Goal: Task Accomplishment & Management: Manage account settings

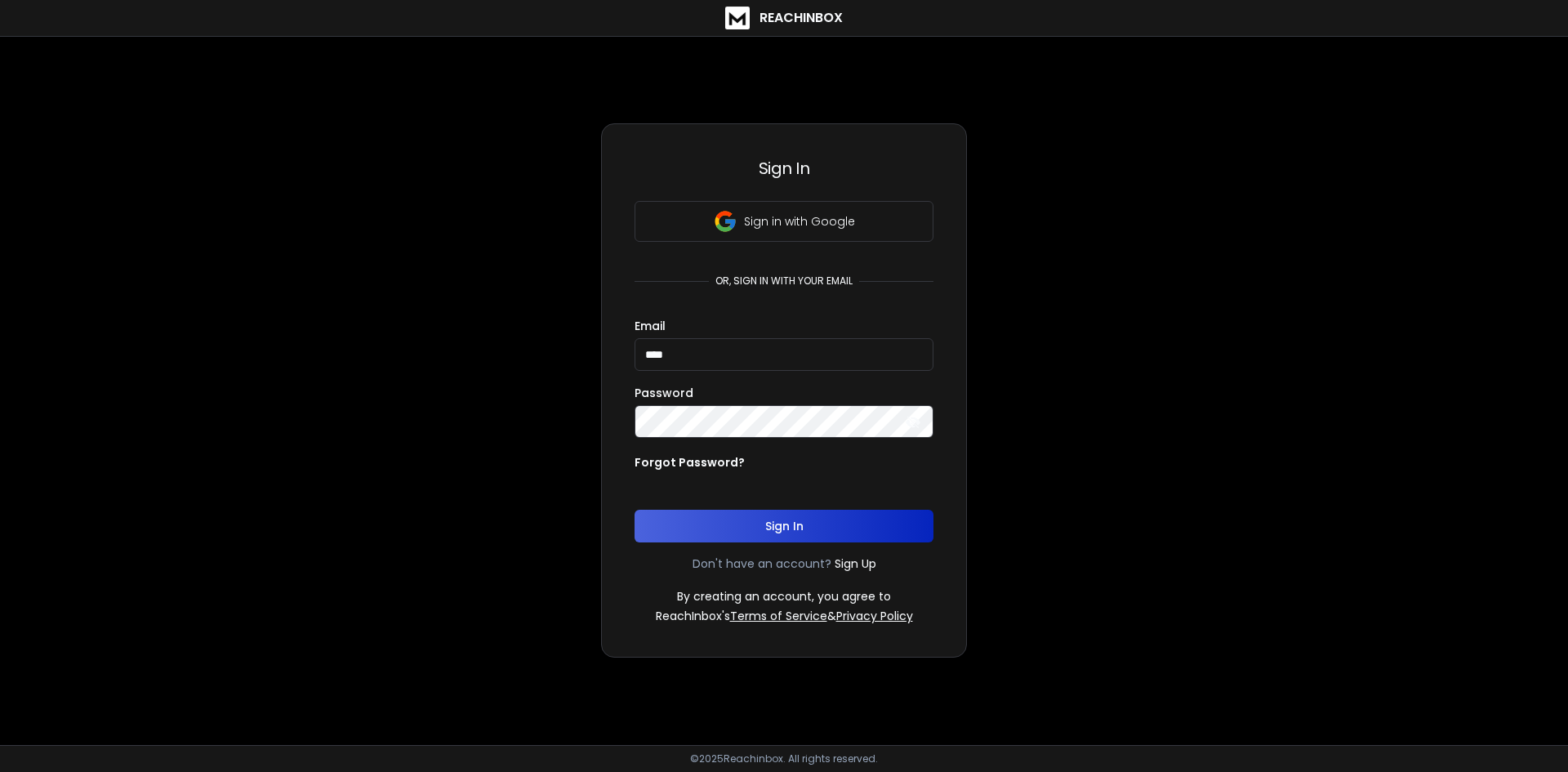
type input "**********"
click at [634, 509] on button "Sign In" at bounding box center [784, 525] width 299 height 33
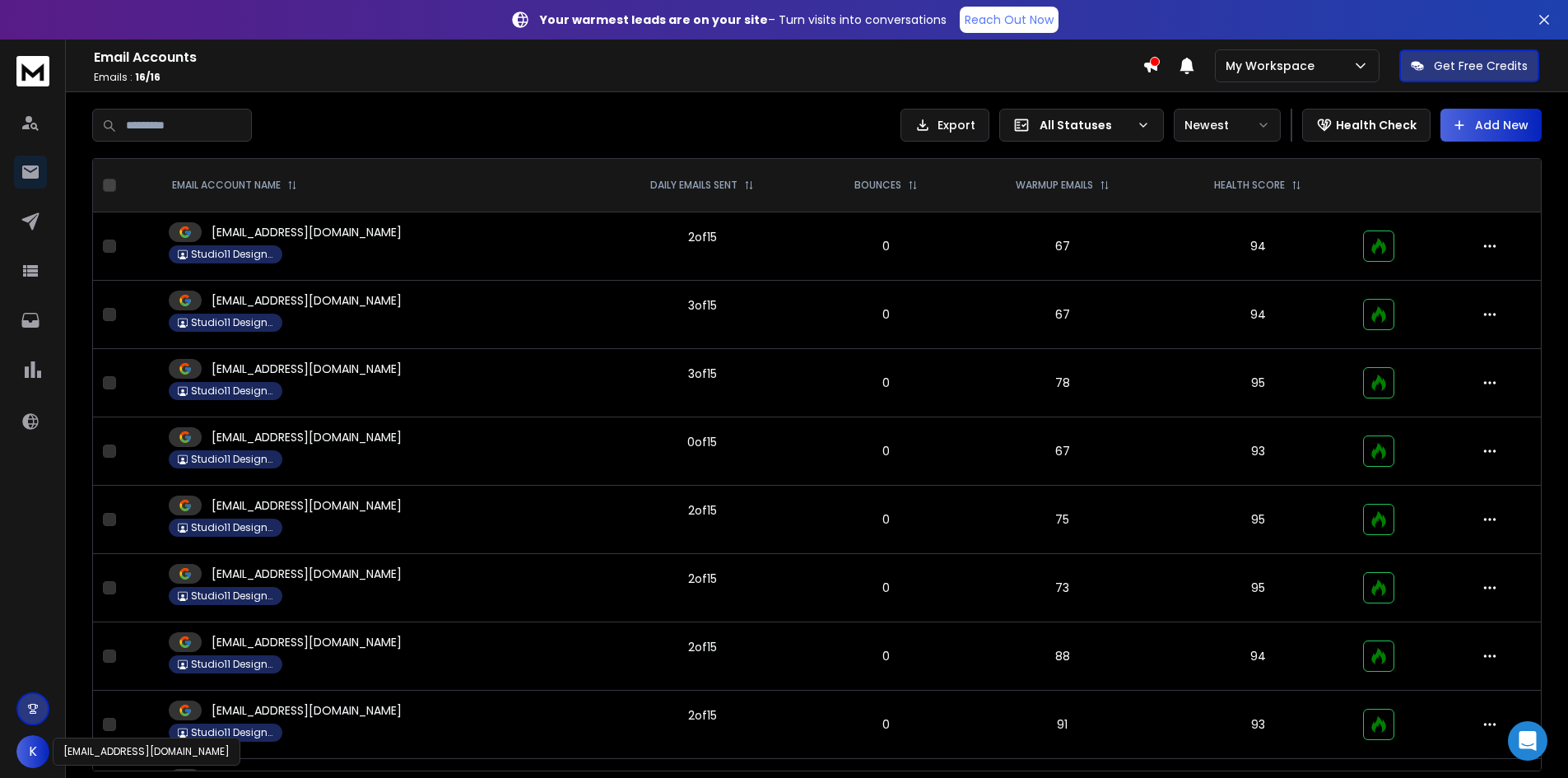
click at [39, 751] on span "K" at bounding box center [32, 751] width 33 height 33
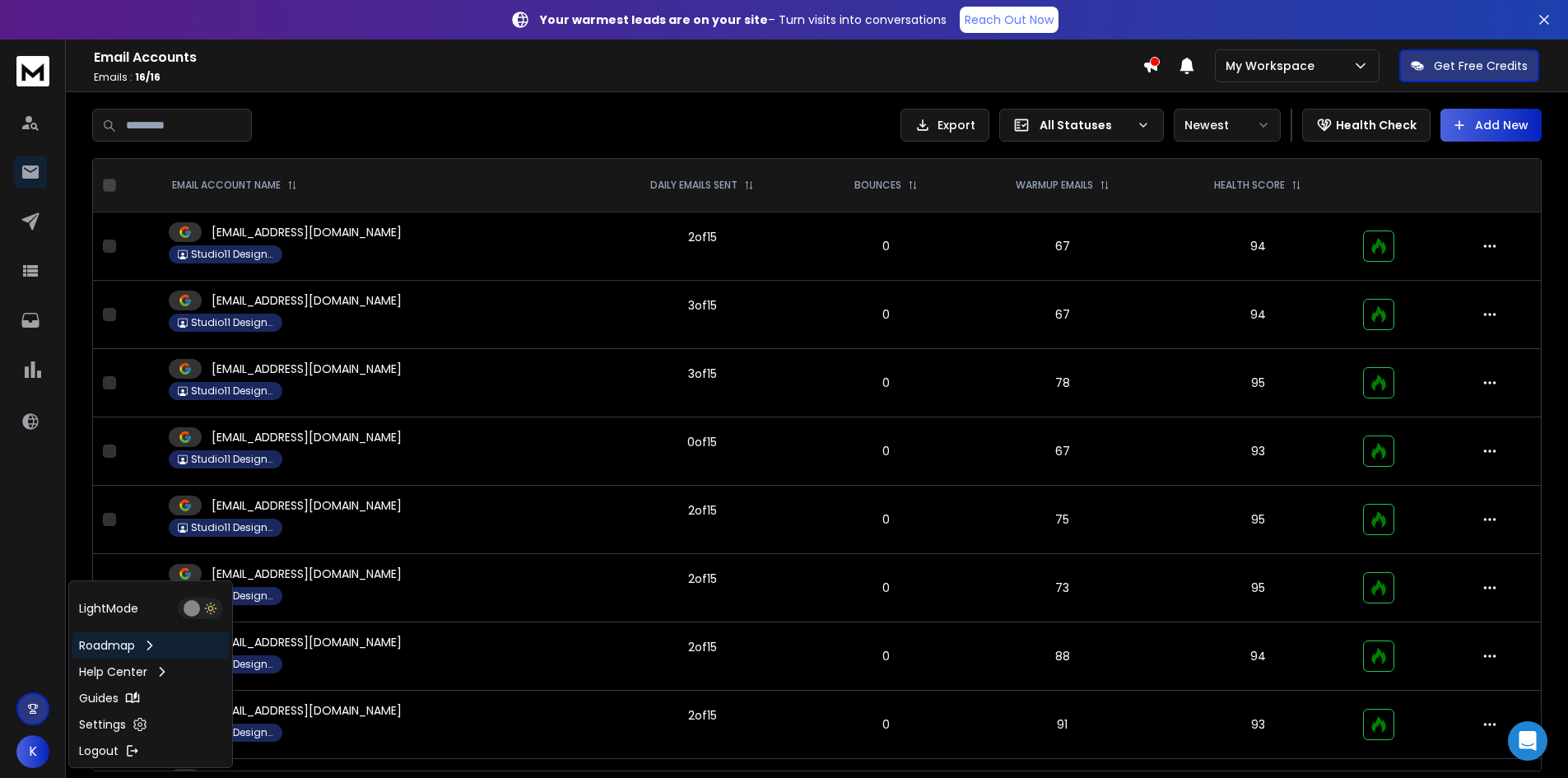
click at [146, 648] on icon at bounding box center [150, 645] width 16 height 16
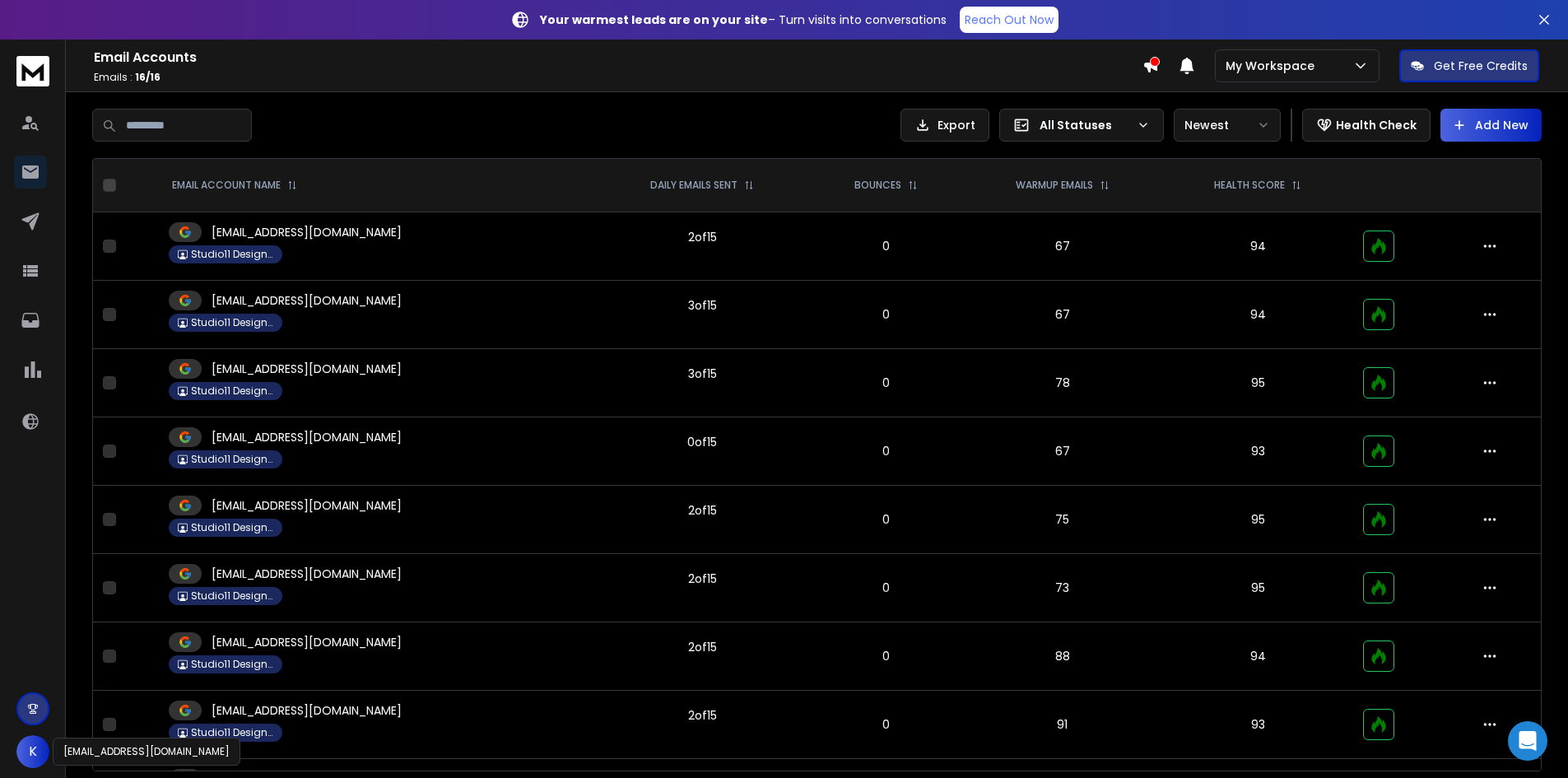
click at [42, 753] on span "K" at bounding box center [32, 751] width 33 height 33
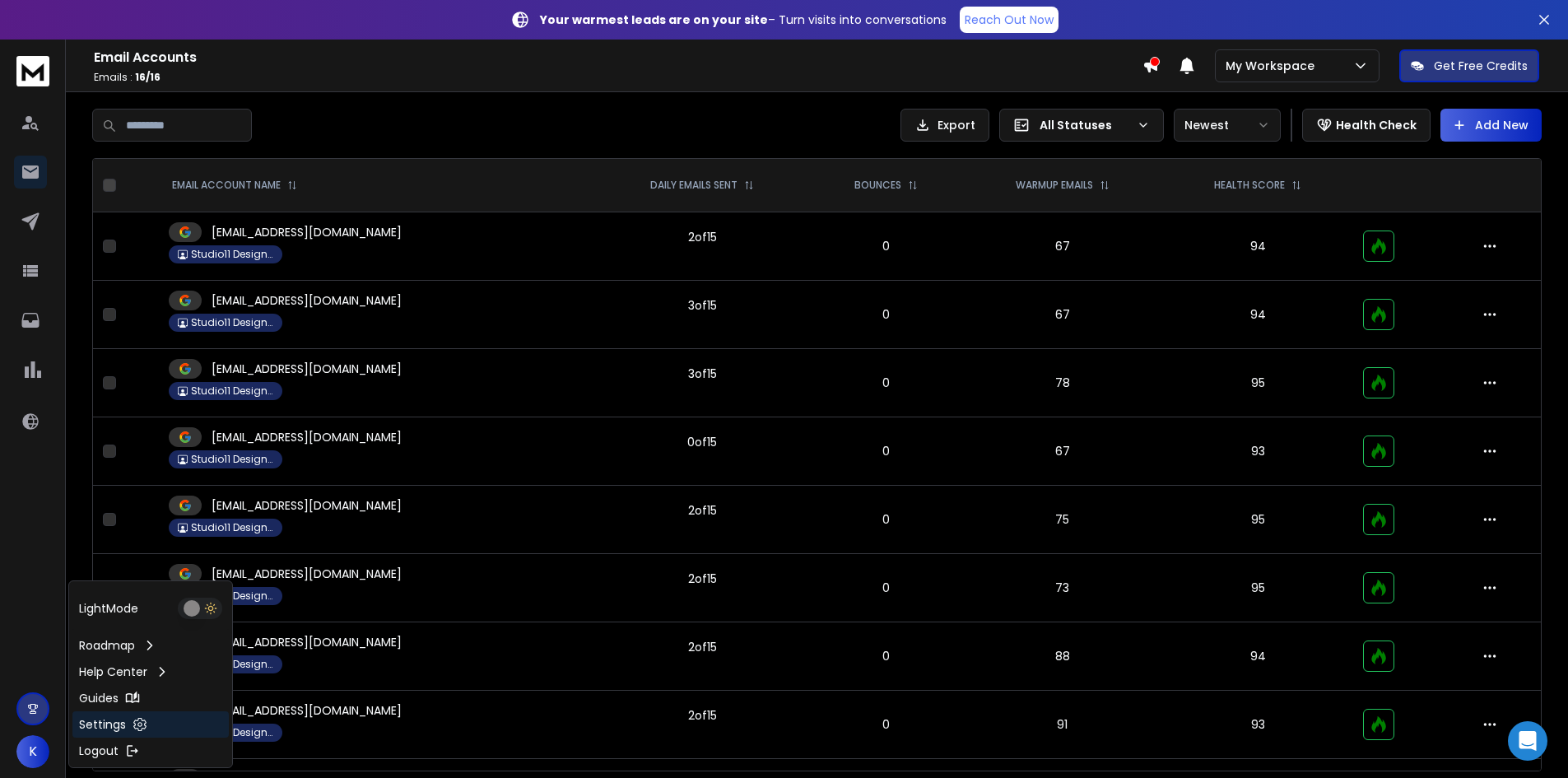
click at [132, 725] on icon at bounding box center [140, 725] width 15 height 15
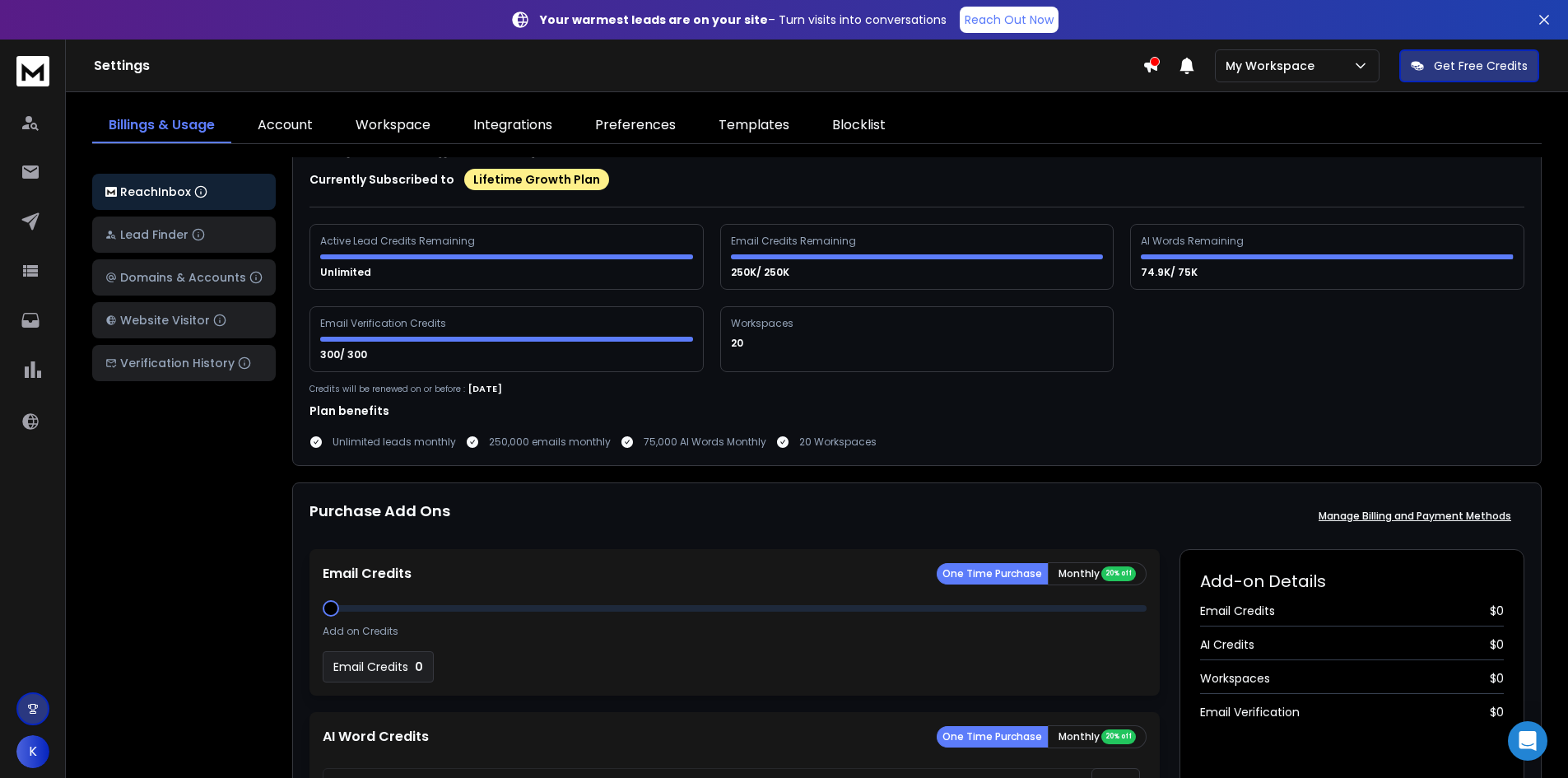
scroll to position [165, 0]
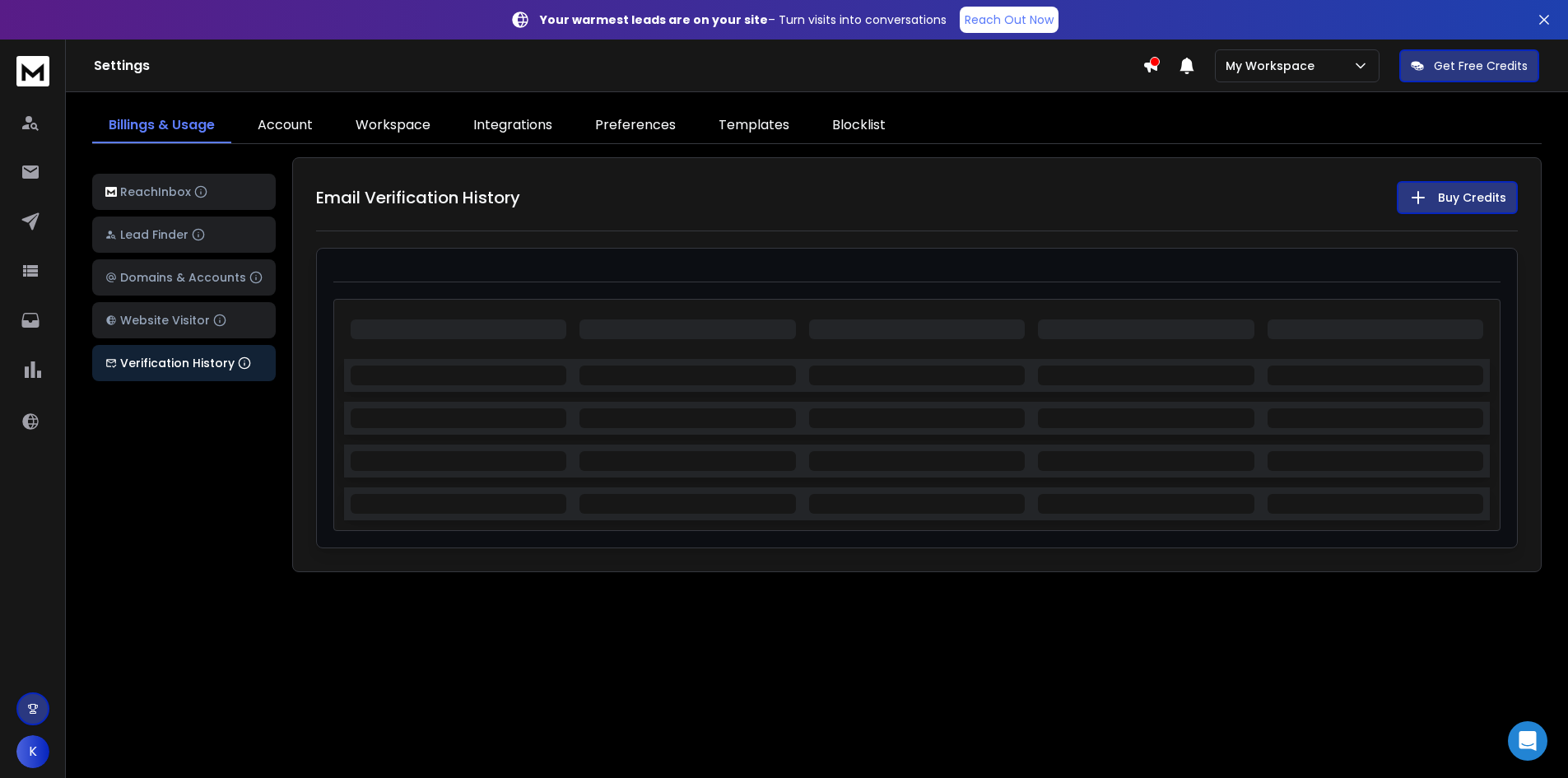
click at [174, 369] on button "Verification History" at bounding box center [184, 363] width 184 height 36
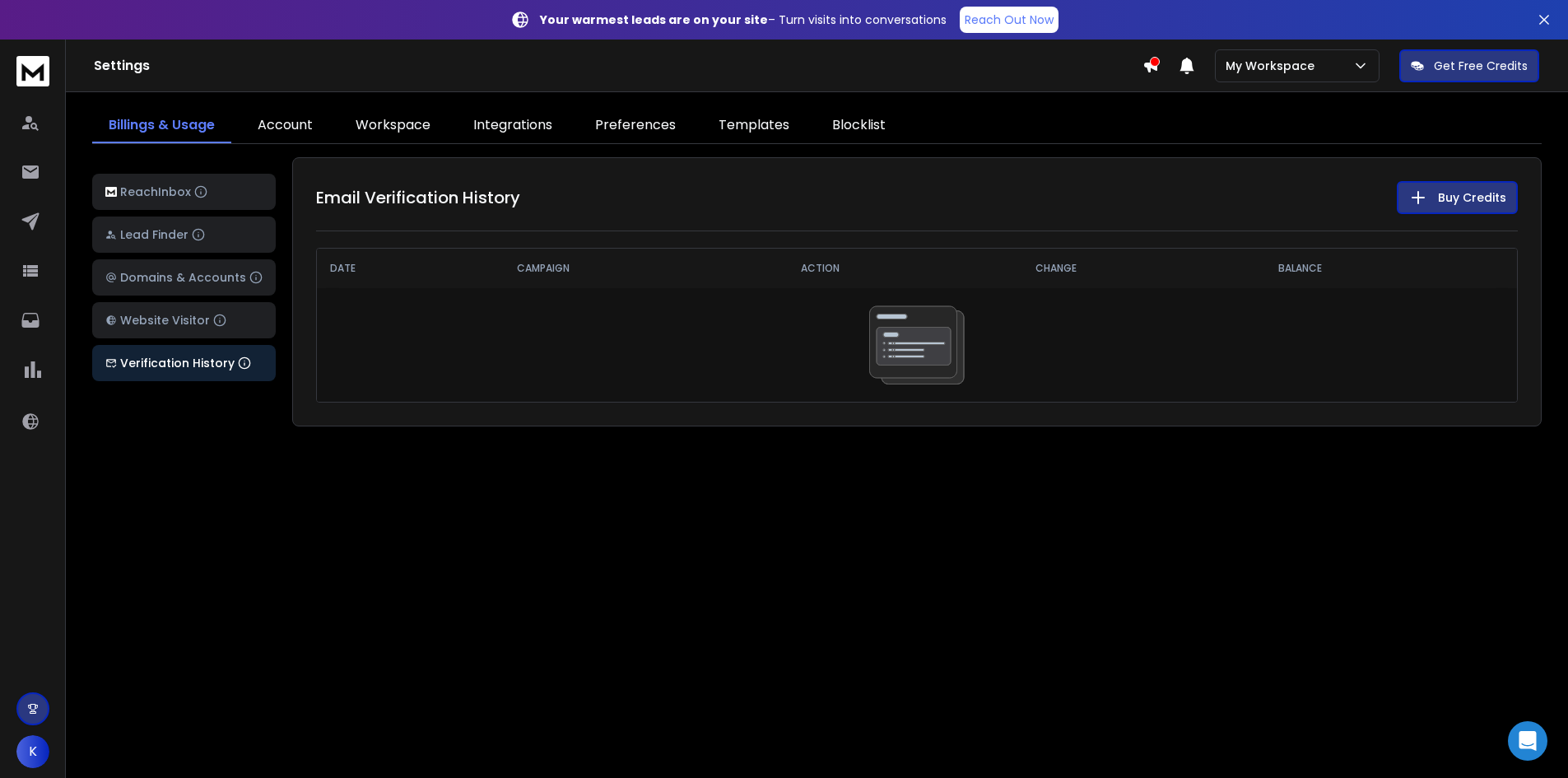
click at [750, 371] on div at bounding box center [917, 345] width 1198 height 112
click at [1481, 186] on button "Buy Credits" at bounding box center [1457, 197] width 121 height 33
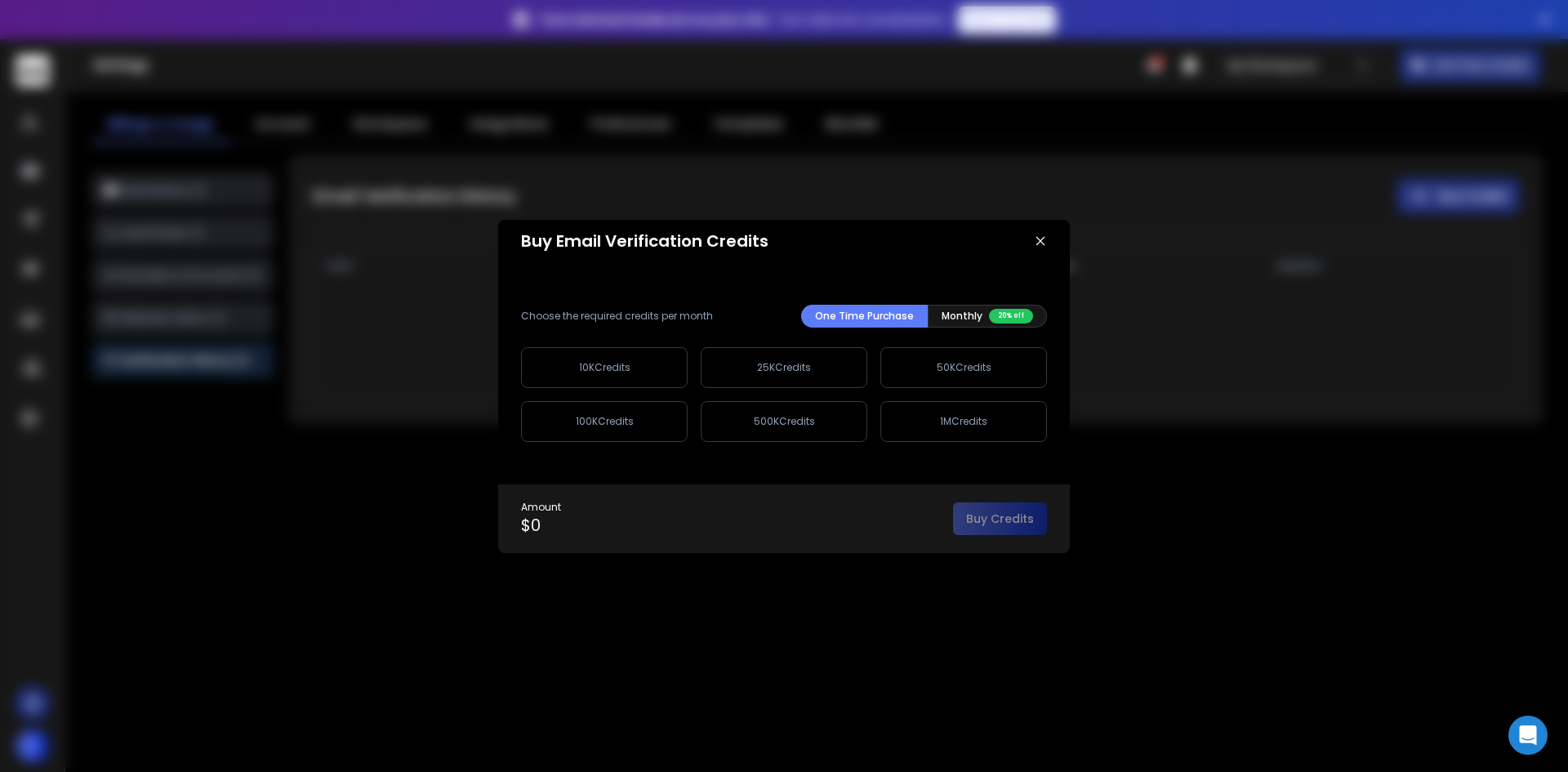
click at [795, 361] on p "25K Credits" at bounding box center [784, 368] width 112 height 13
click at [795, 361] on button "25K Credits" at bounding box center [790, 367] width 13 height 13
click at [816, 416] on p "500K Credits" at bounding box center [784, 421] width 112 height 13
click at [796, 416] on button "500K Credits" at bounding box center [790, 420] width 13 height 13
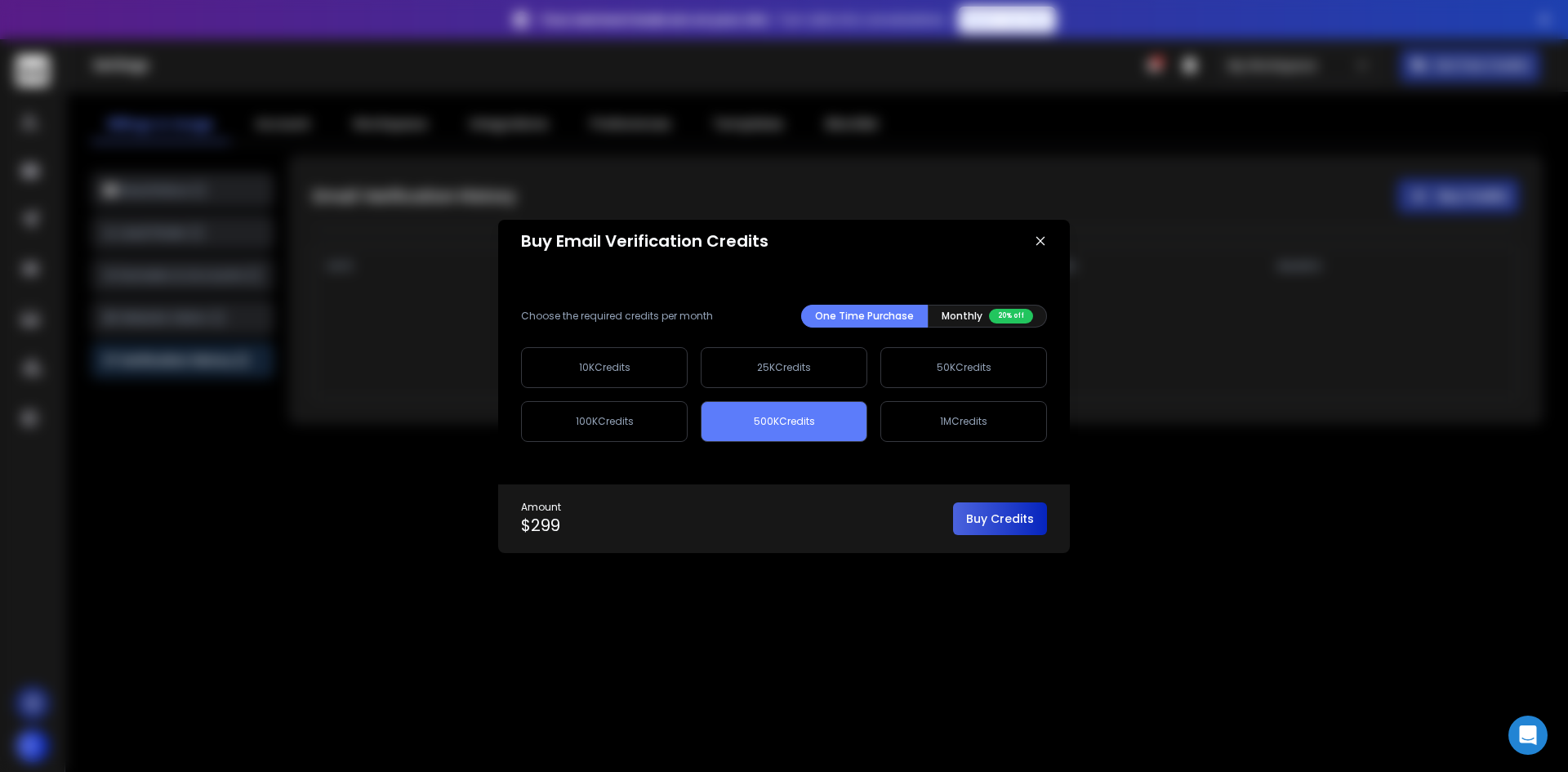
click at [947, 415] on p "1M Credits" at bounding box center [963, 421] width 112 height 13
click at [963, 415] on button "1M Credits" at bounding box center [970, 420] width 13 height 13
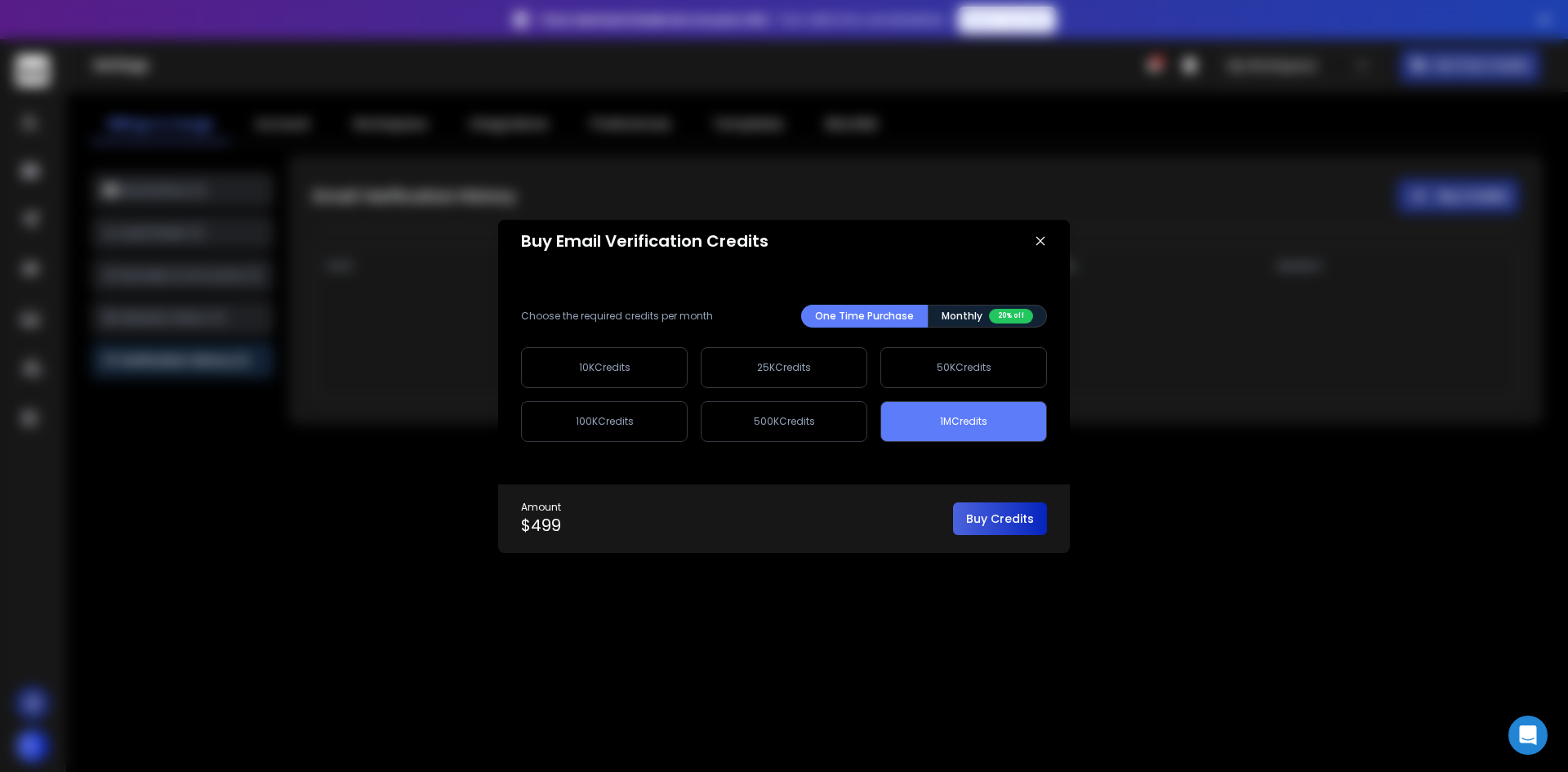
click at [974, 309] on button "Monthly 20% off" at bounding box center [988, 316] width 119 height 23
click at [617, 370] on p "10K Credits" at bounding box center [604, 368] width 112 height 13
click at [616, 370] on button "10K Credits" at bounding box center [611, 367] width 13 height 13
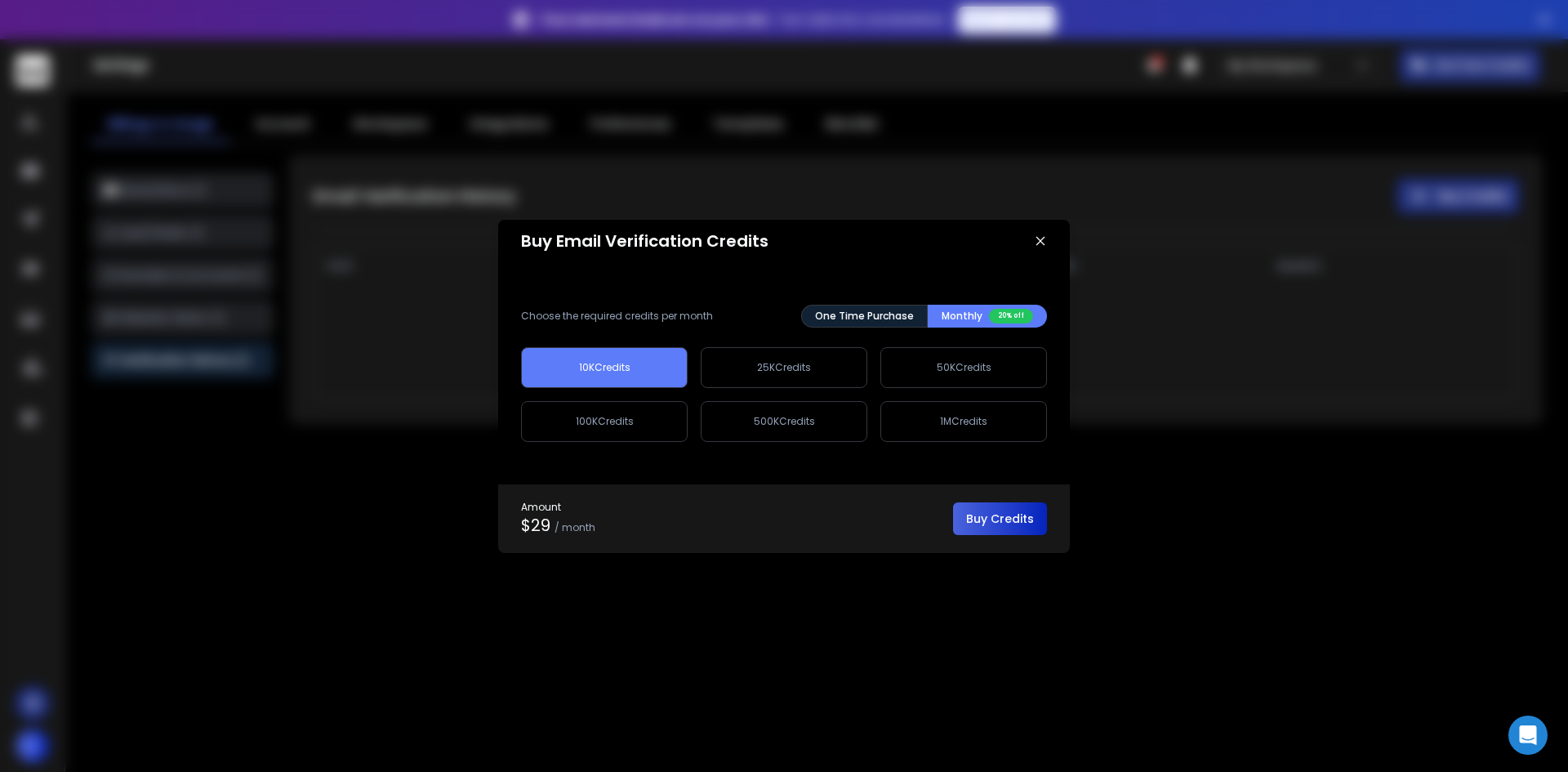
click at [850, 321] on button "One Time Purchase" at bounding box center [865, 316] width 127 height 23
click at [1041, 245] on icon at bounding box center [1041, 241] width 13 height 13
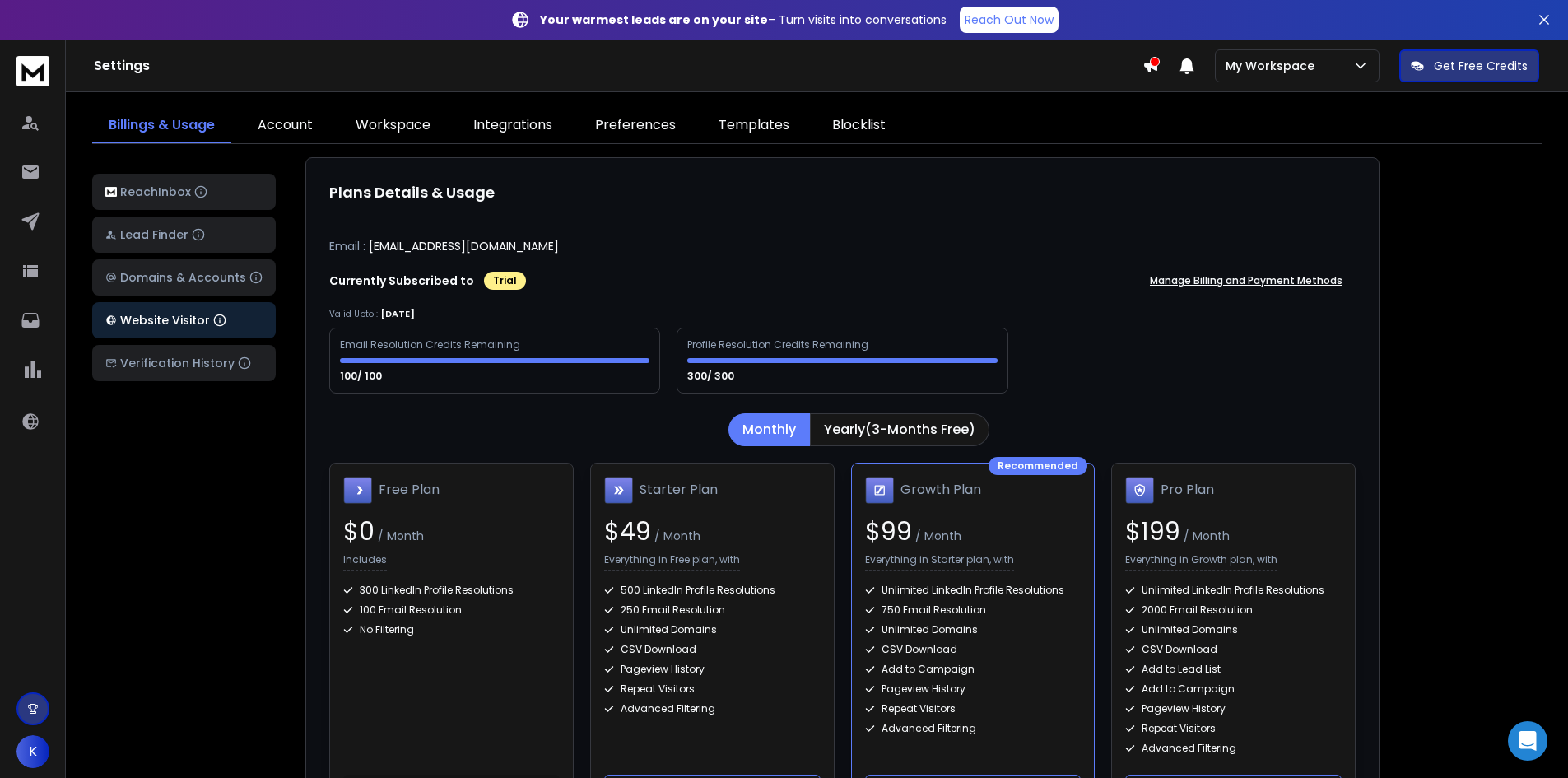
click at [194, 315] on button "Website Visitor" at bounding box center [184, 320] width 184 height 36
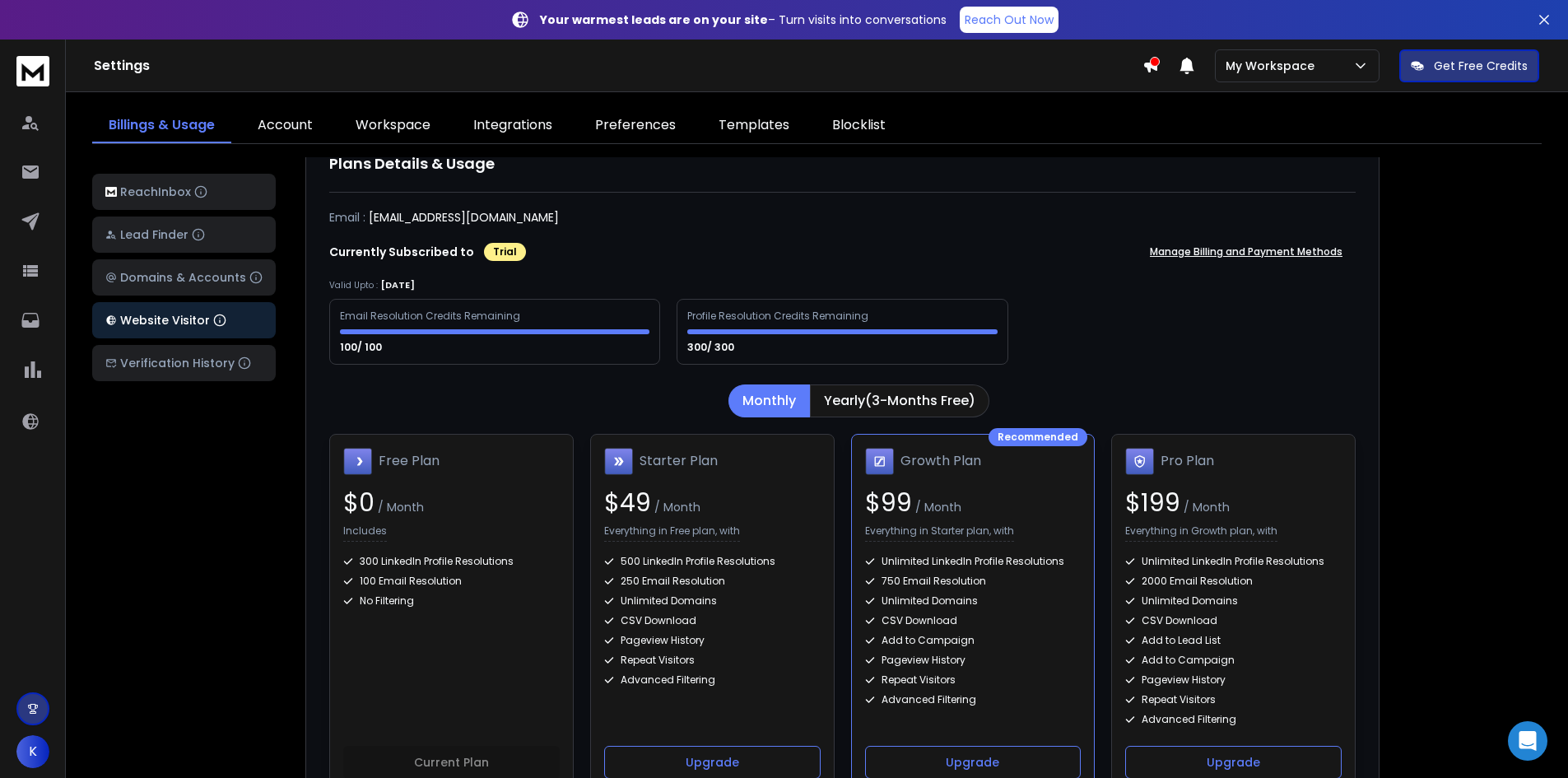
scroll to position [0, 0]
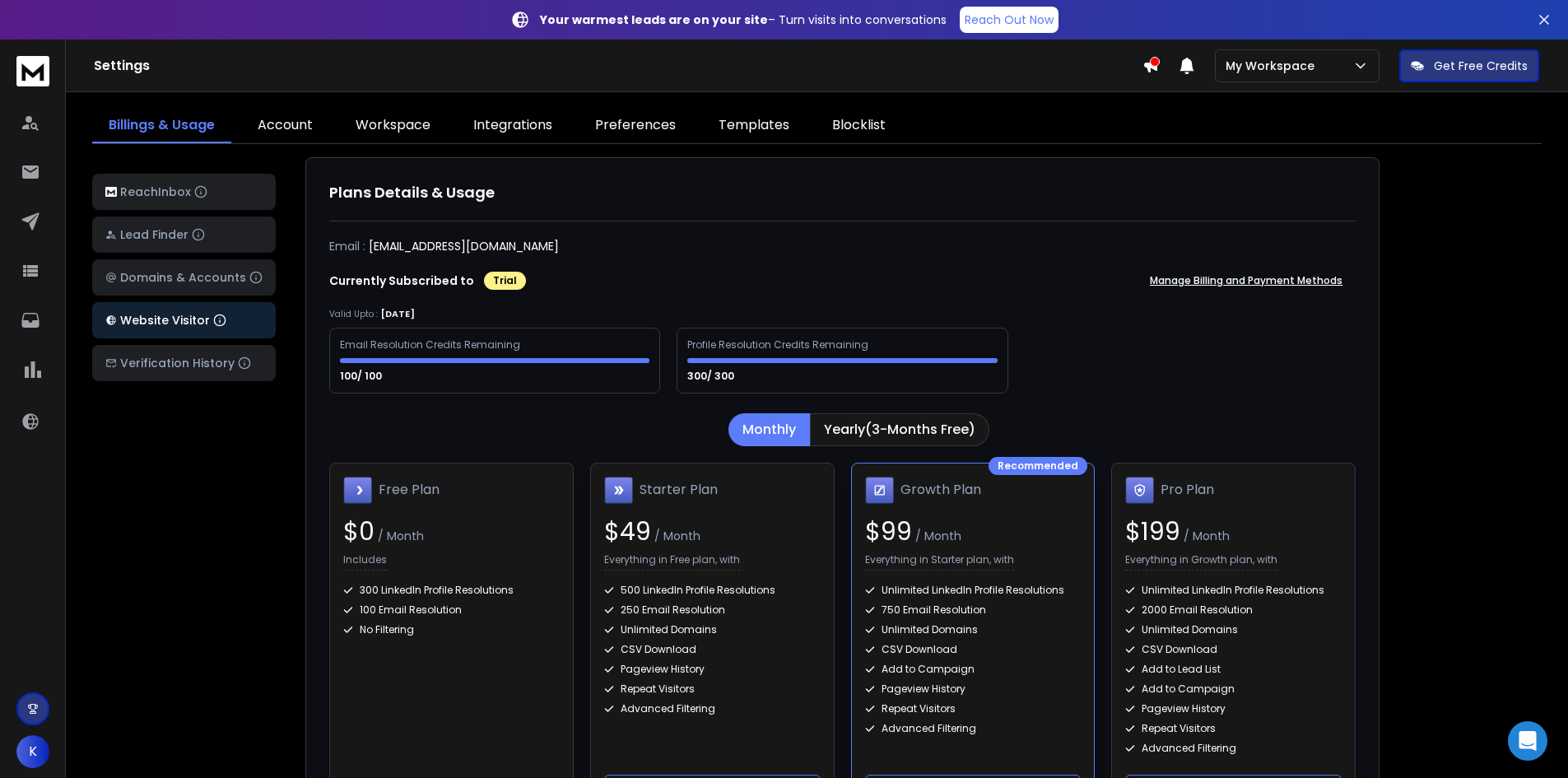
click at [191, 258] on div "ReachInbox Lead Finder Domains & Accounts Website Visitor Verification History …" at bounding box center [817, 487] width 1450 height 659
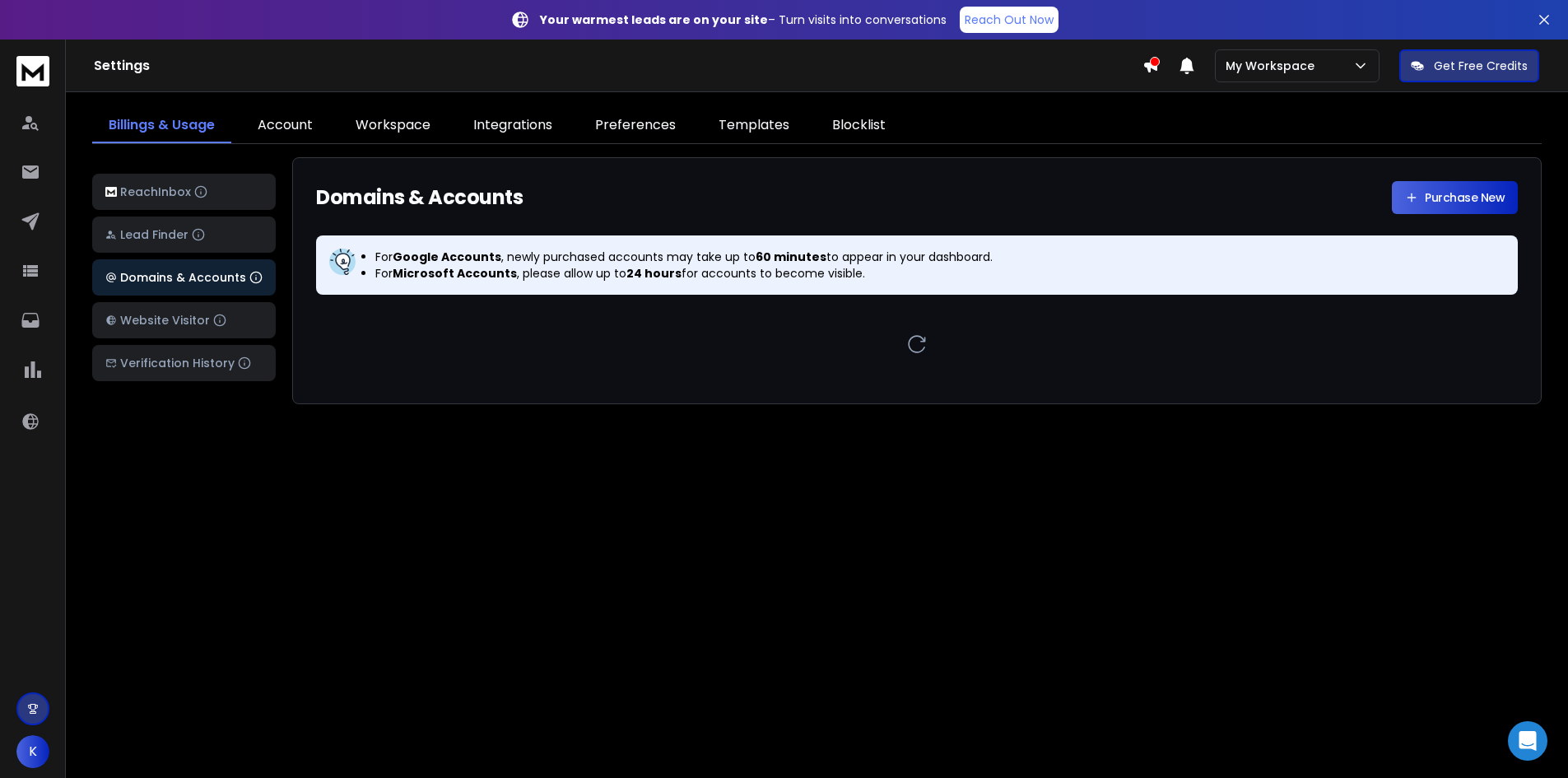
click at [191, 266] on button "Domains & Accounts" at bounding box center [184, 277] width 184 height 36
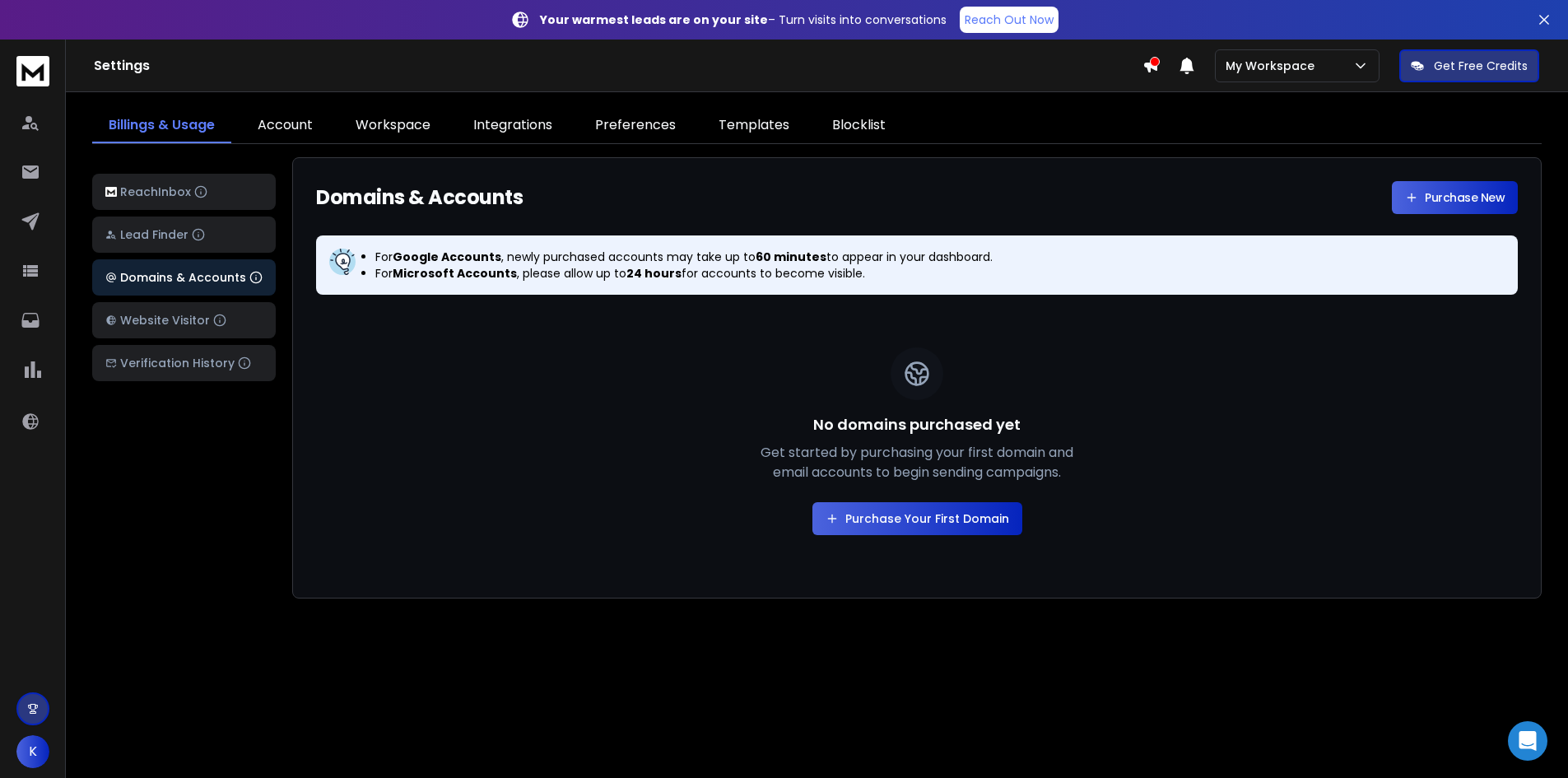
click at [148, 233] on button "Lead Finder" at bounding box center [184, 234] width 184 height 36
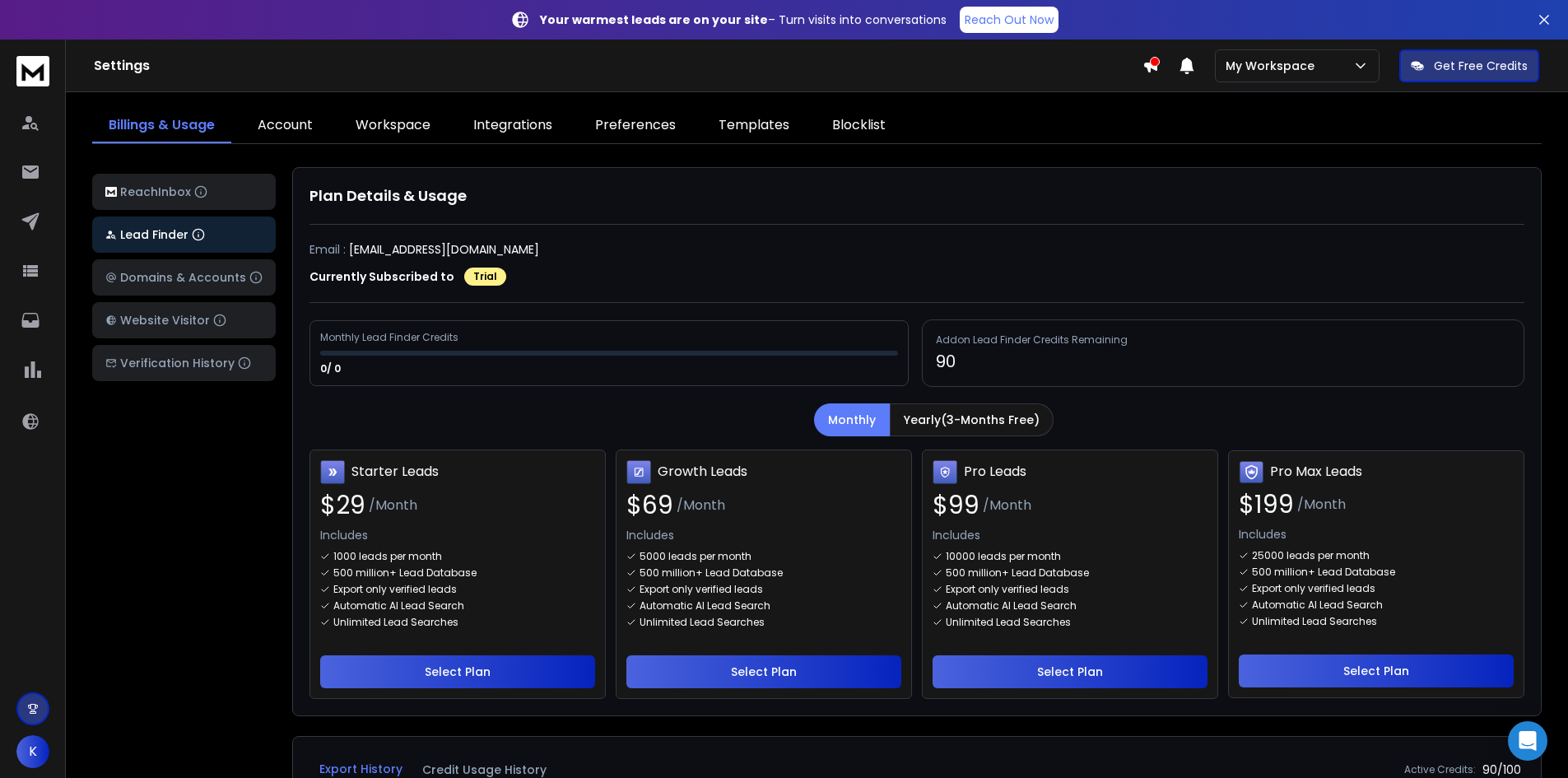
click at [300, 117] on link "Account" at bounding box center [285, 126] width 88 height 34
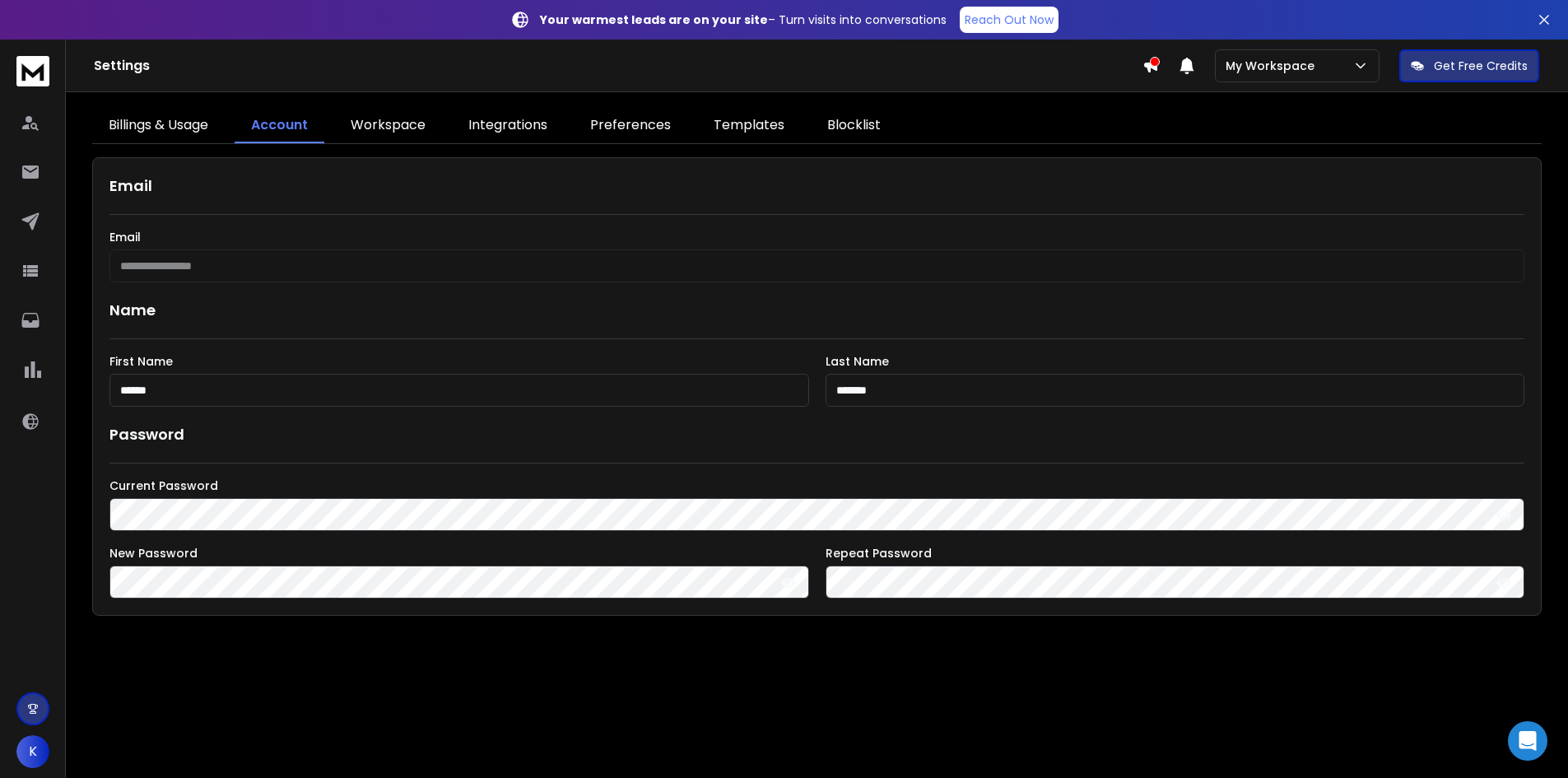
click at [832, 123] on link "Blocklist" at bounding box center [854, 126] width 87 height 34
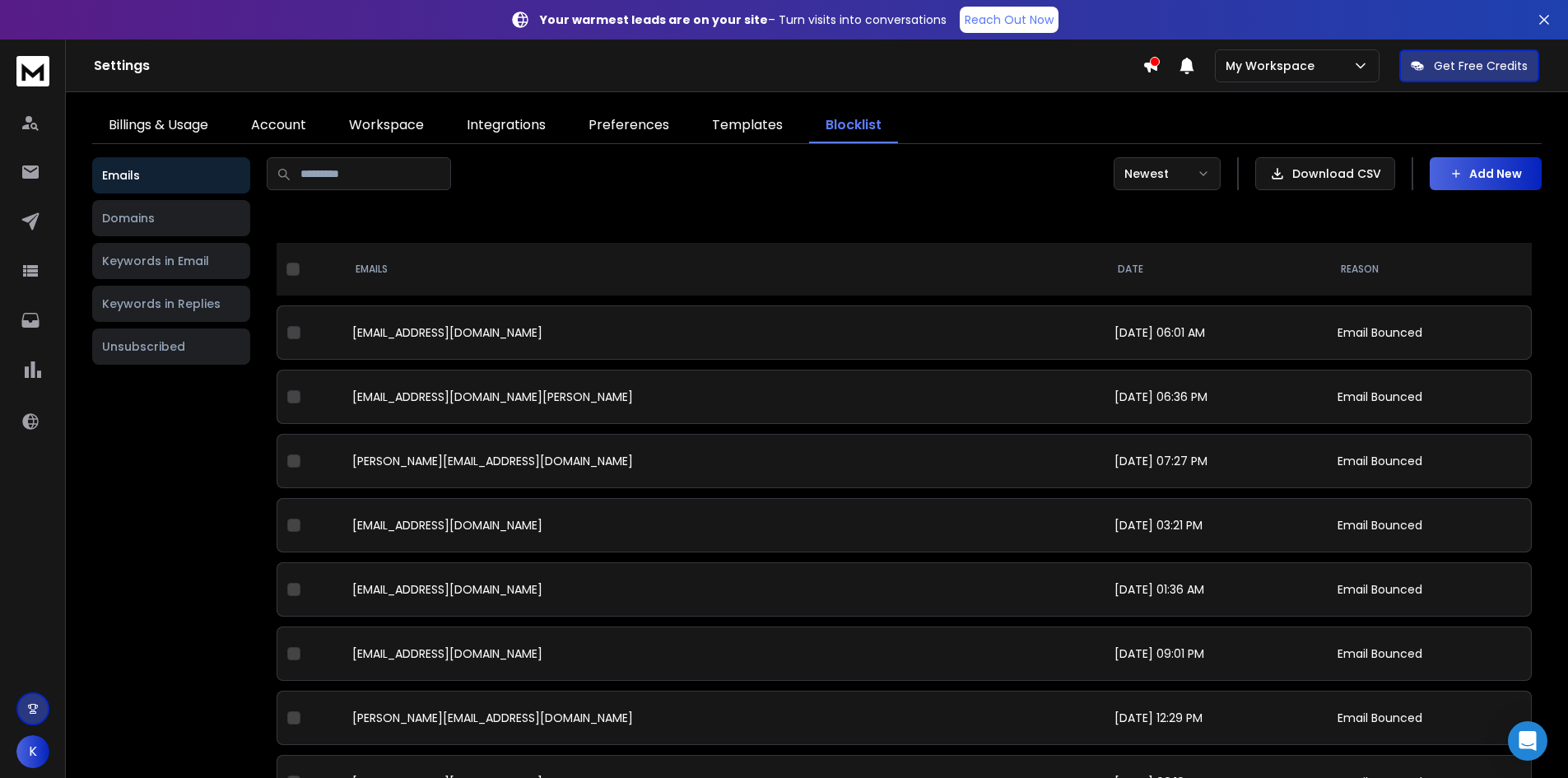
click at [746, 123] on link "Templates" at bounding box center [747, 126] width 104 height 34
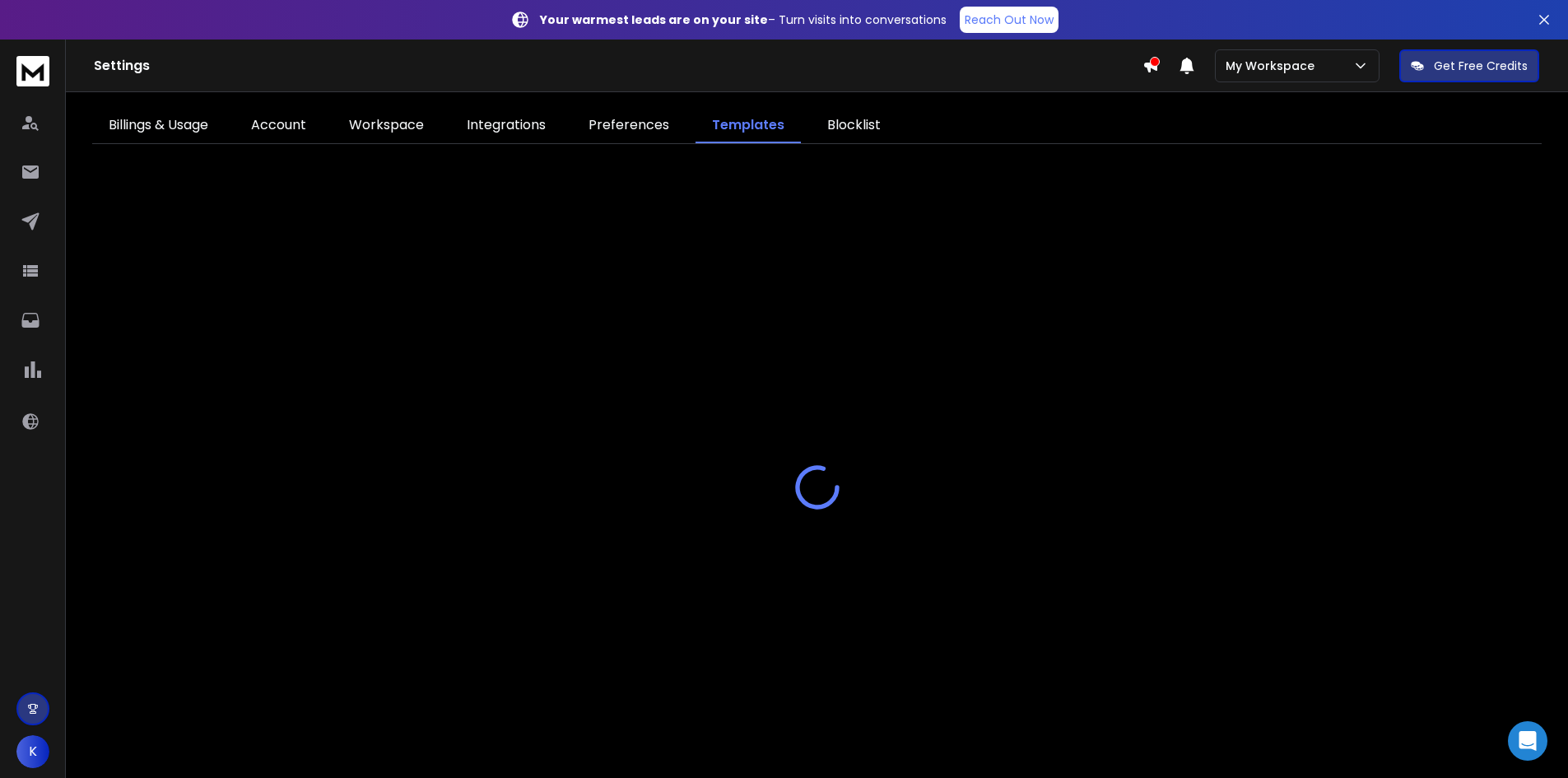
click at [859, 114] on link "Blocklist" at bounding box center [854, 126] width 87 height 34
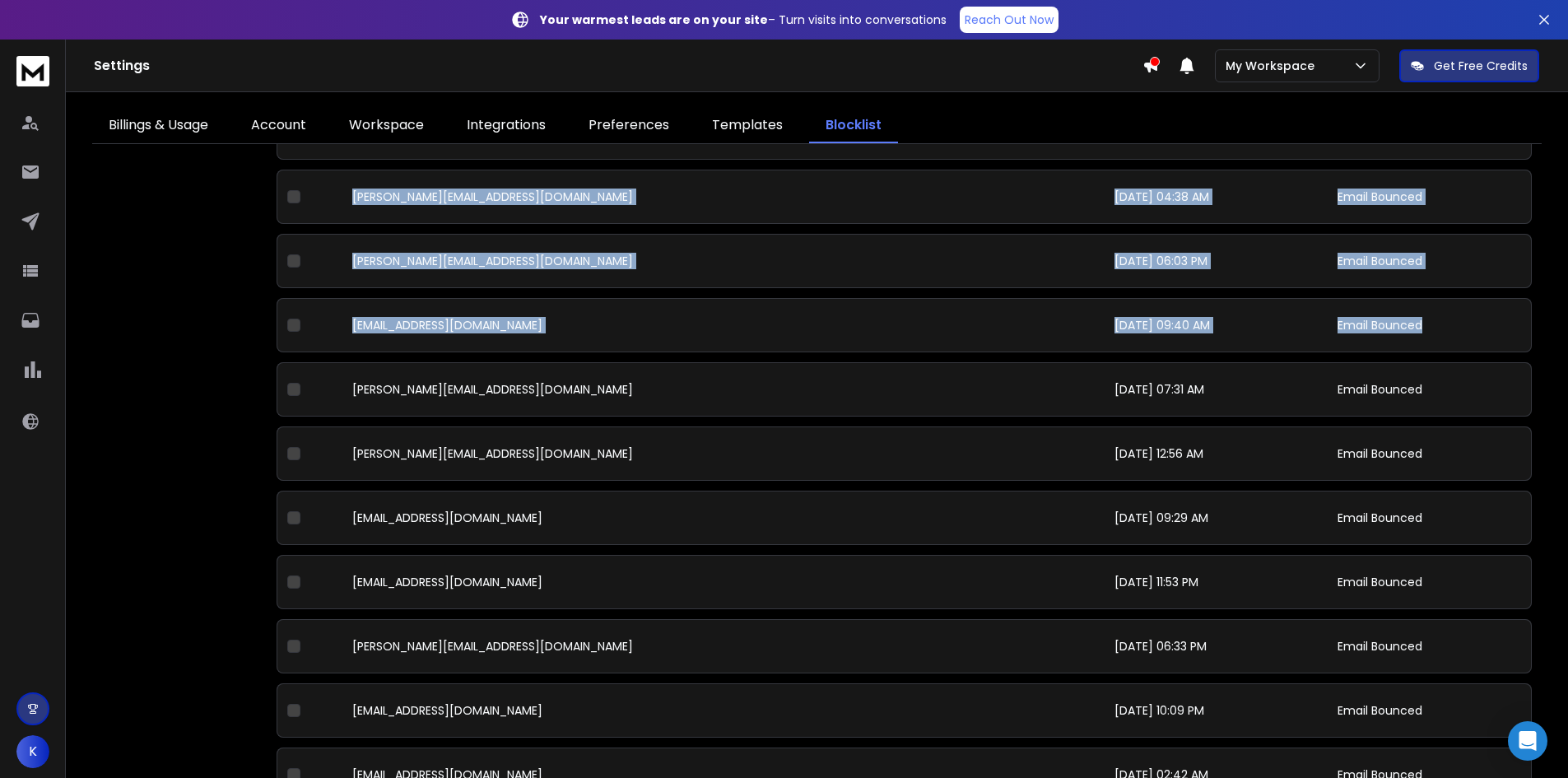
scroll to position [1299, 0]
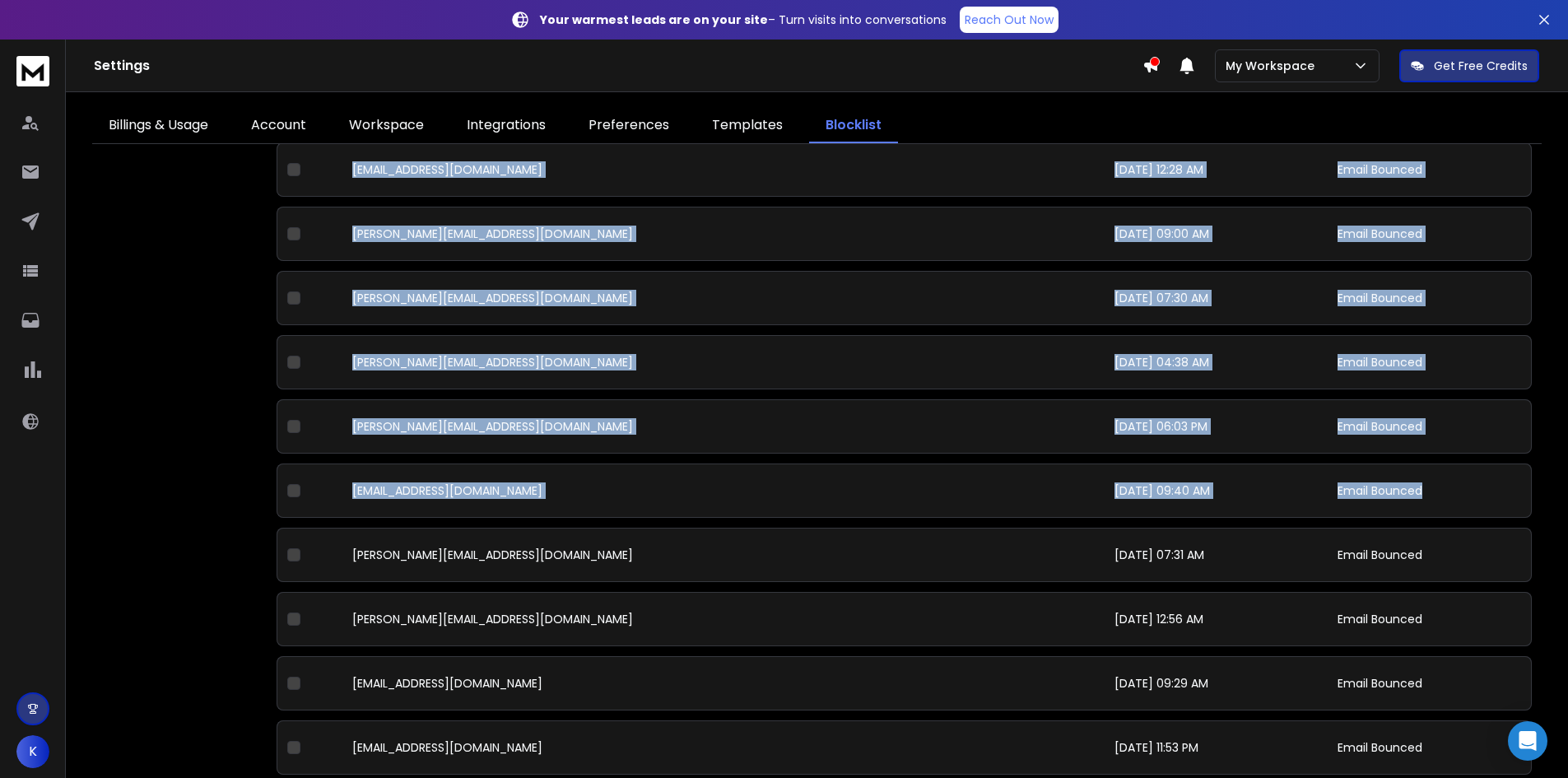
drag, startPoint x: 1536, startPoint y: 308, endPoint x: 1553, endPoint y: 184, distance: 125.2
click at [1538, 142] on div "Billings & Usage Account Workspace Integrations Preferences Templates Blocklist…" at bounding box center [817, 469] width 1450 height 721
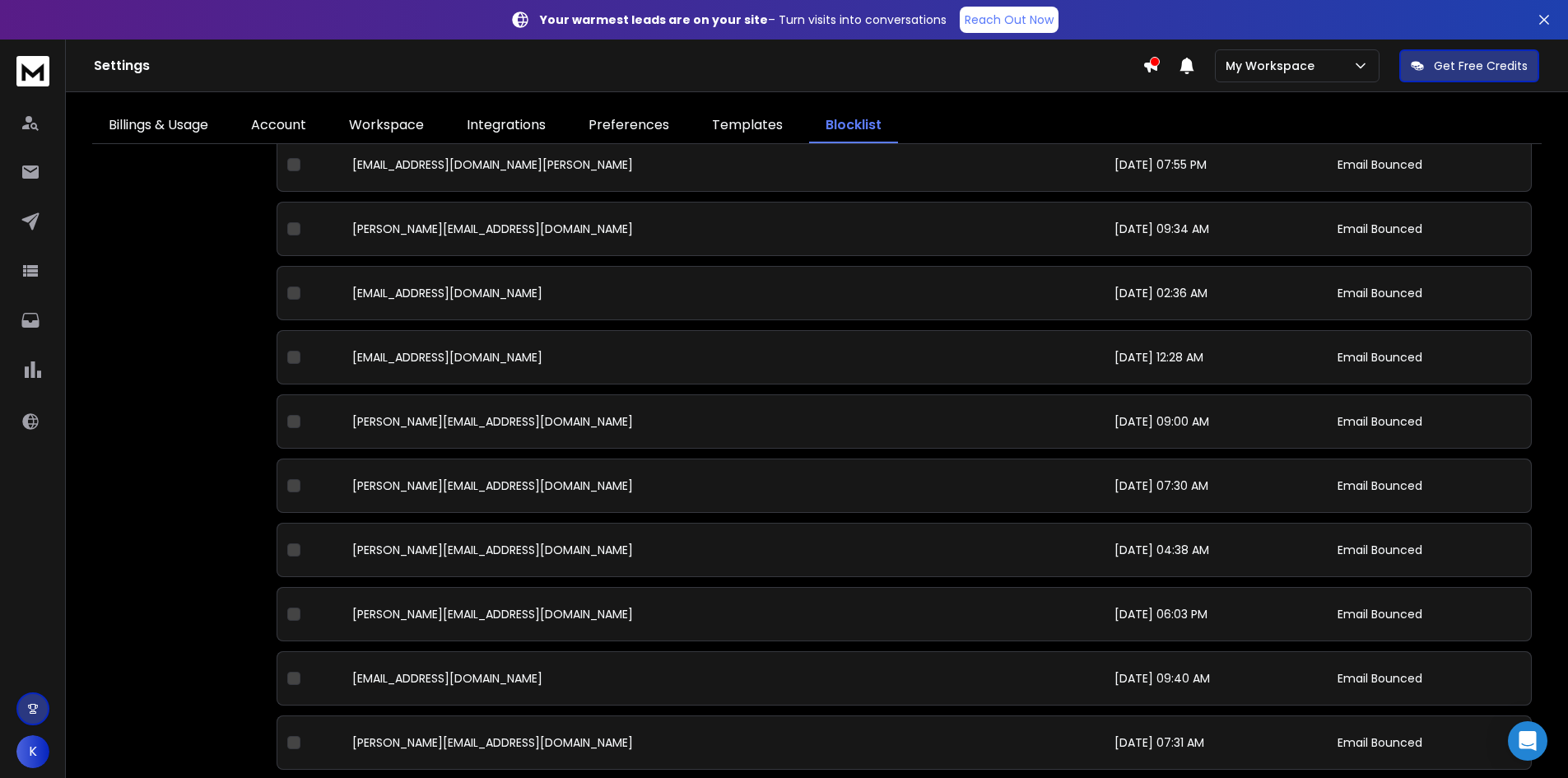
drag, startPoint x: 1546, startPoint y: 293, endPoint x: 1528, endPoint y: 127, distance: 167.0
click at [1528, 127] on div "Billings & Usage Account Workspace Integrations Preferences Templates Blocklist…" at bounding box center [816, 469] width 1502 height 753
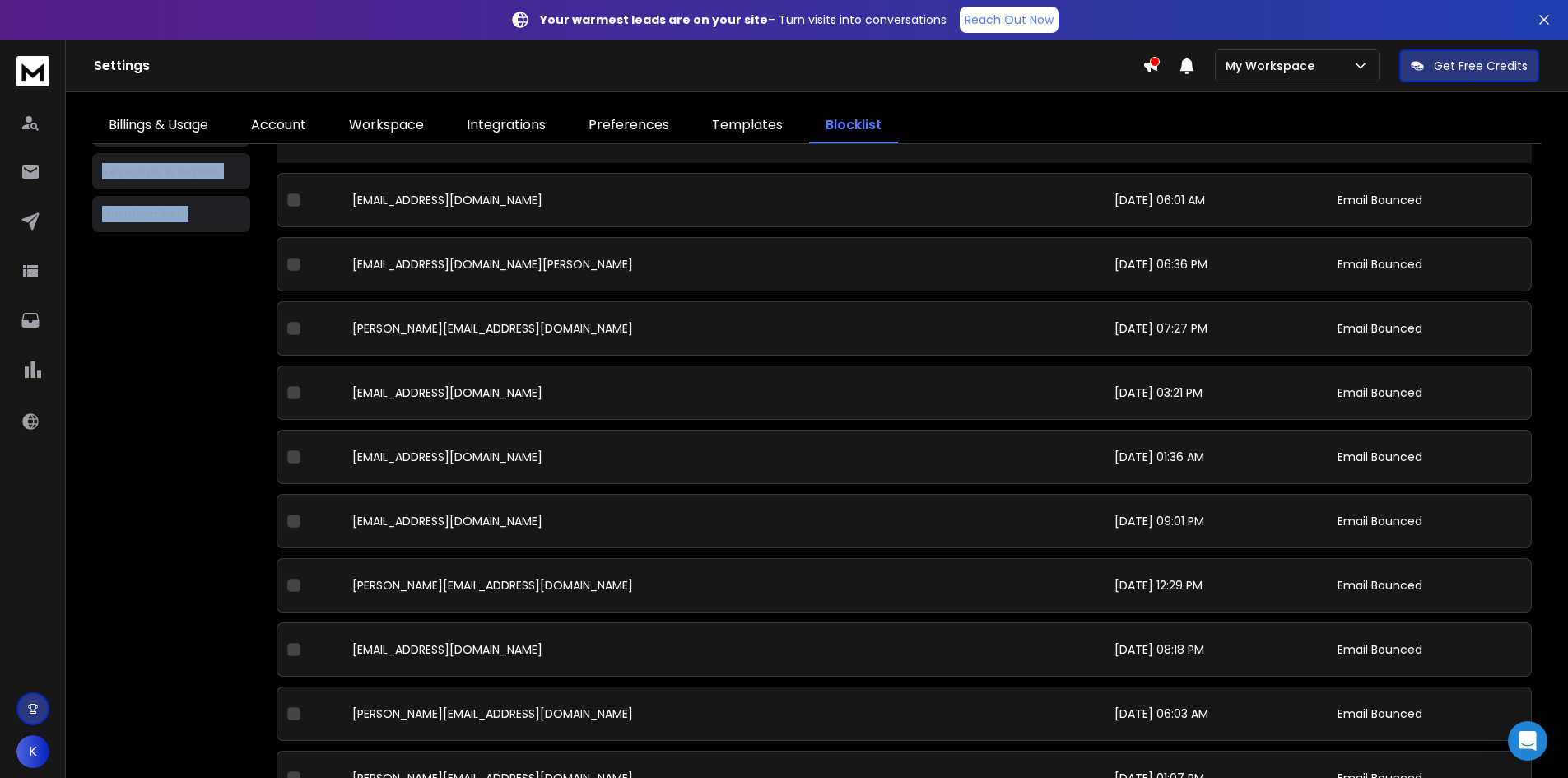
scroll to position [0, 0]
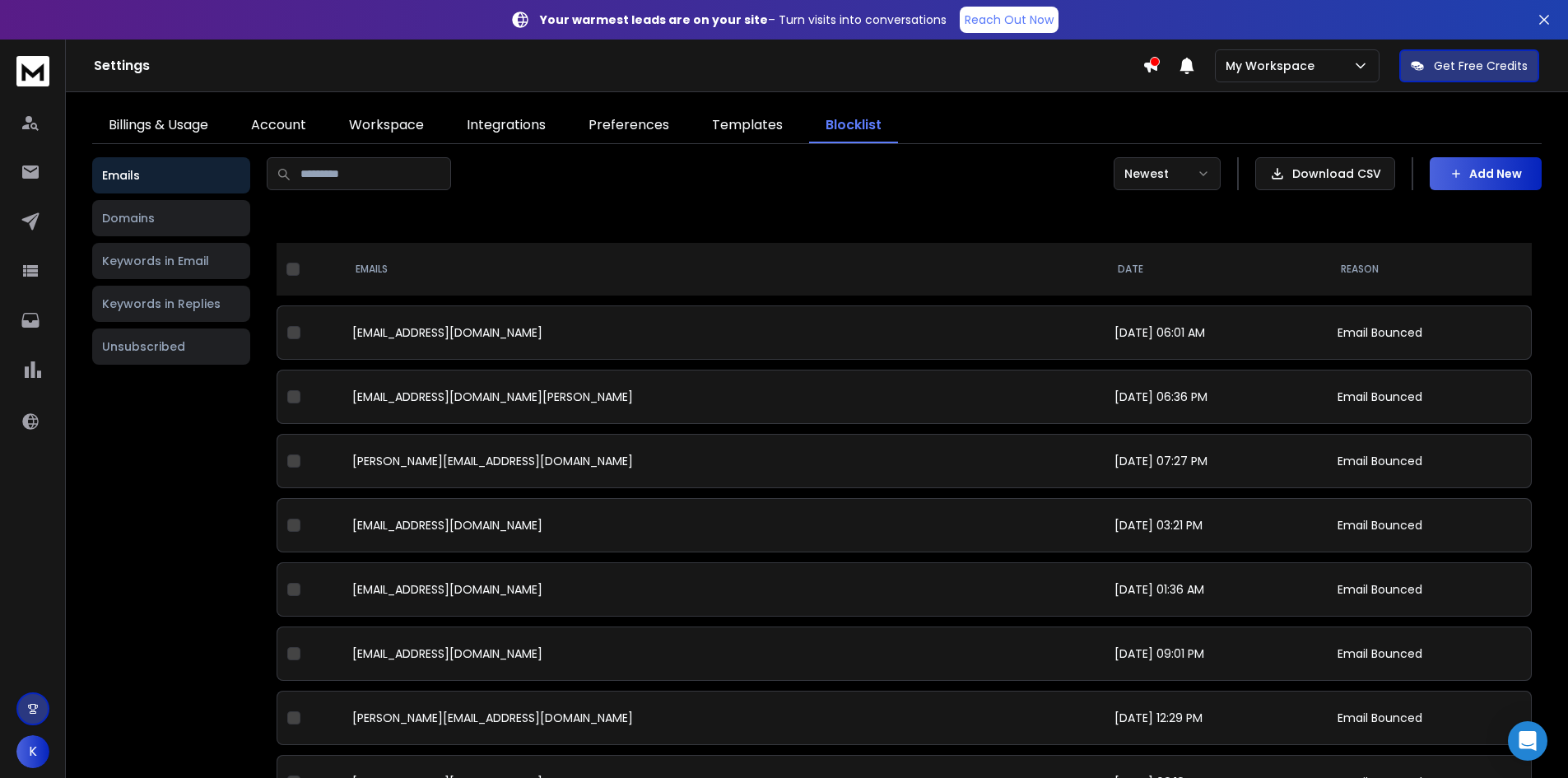
click at [754, 128] on link "Templates" at bounding box center [747, 126] width 104 height 34
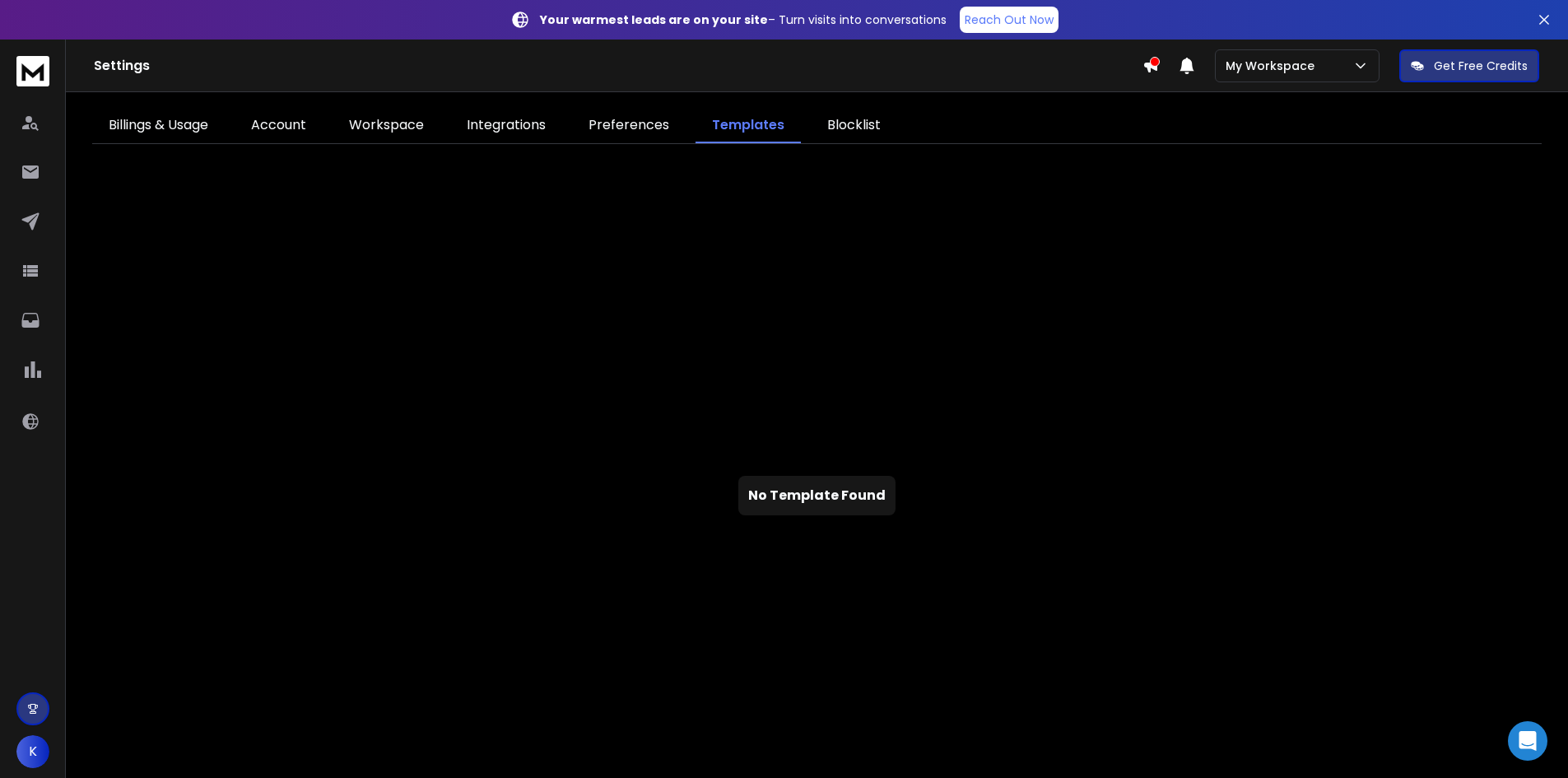
click at [640, 127] on link "Preferences" at bounding box center [628, 126] width 113 height 34
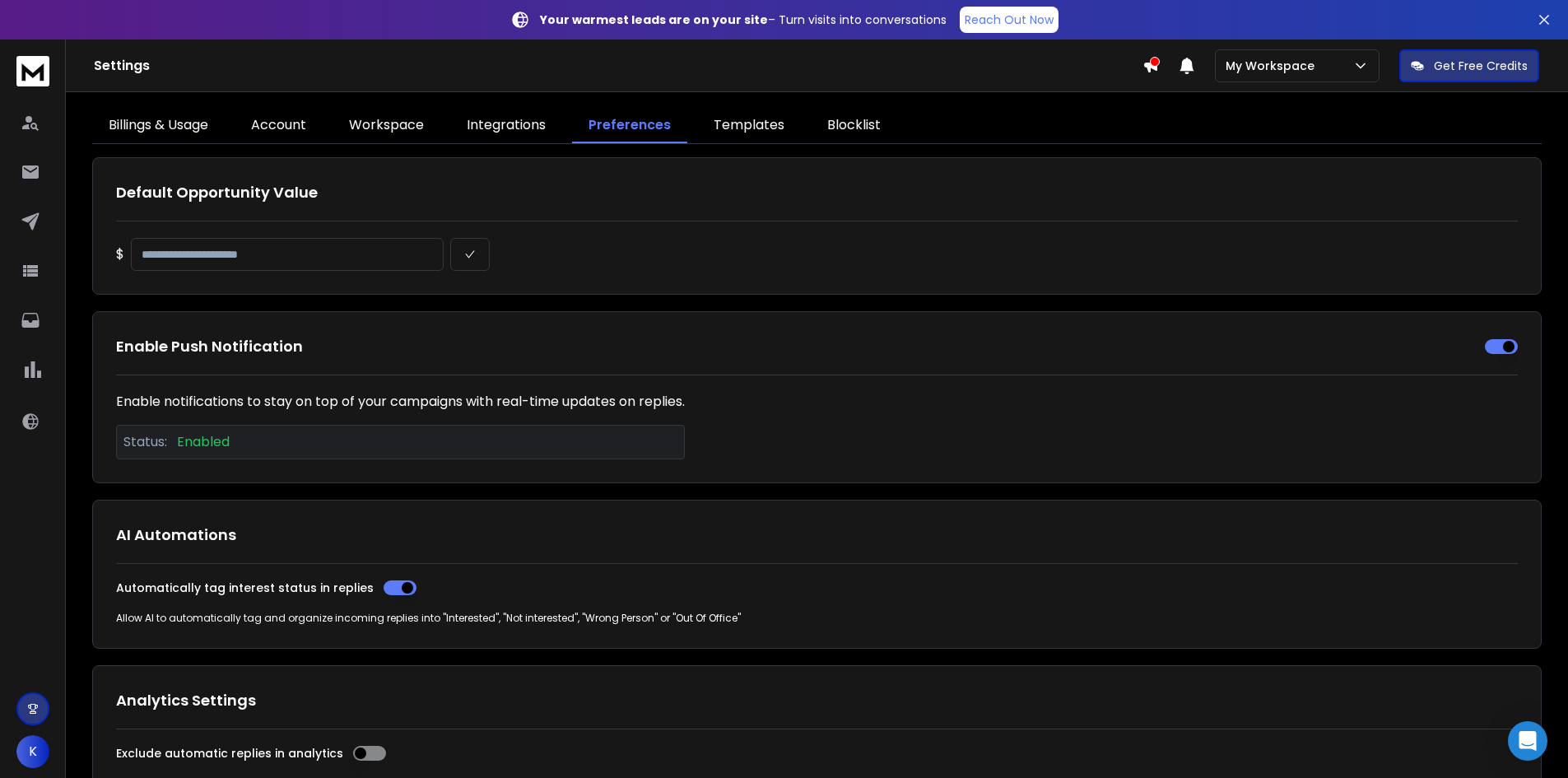
click at [508, 116] on link "Integrations" at bounding box center [507, 126] width 112 height 34
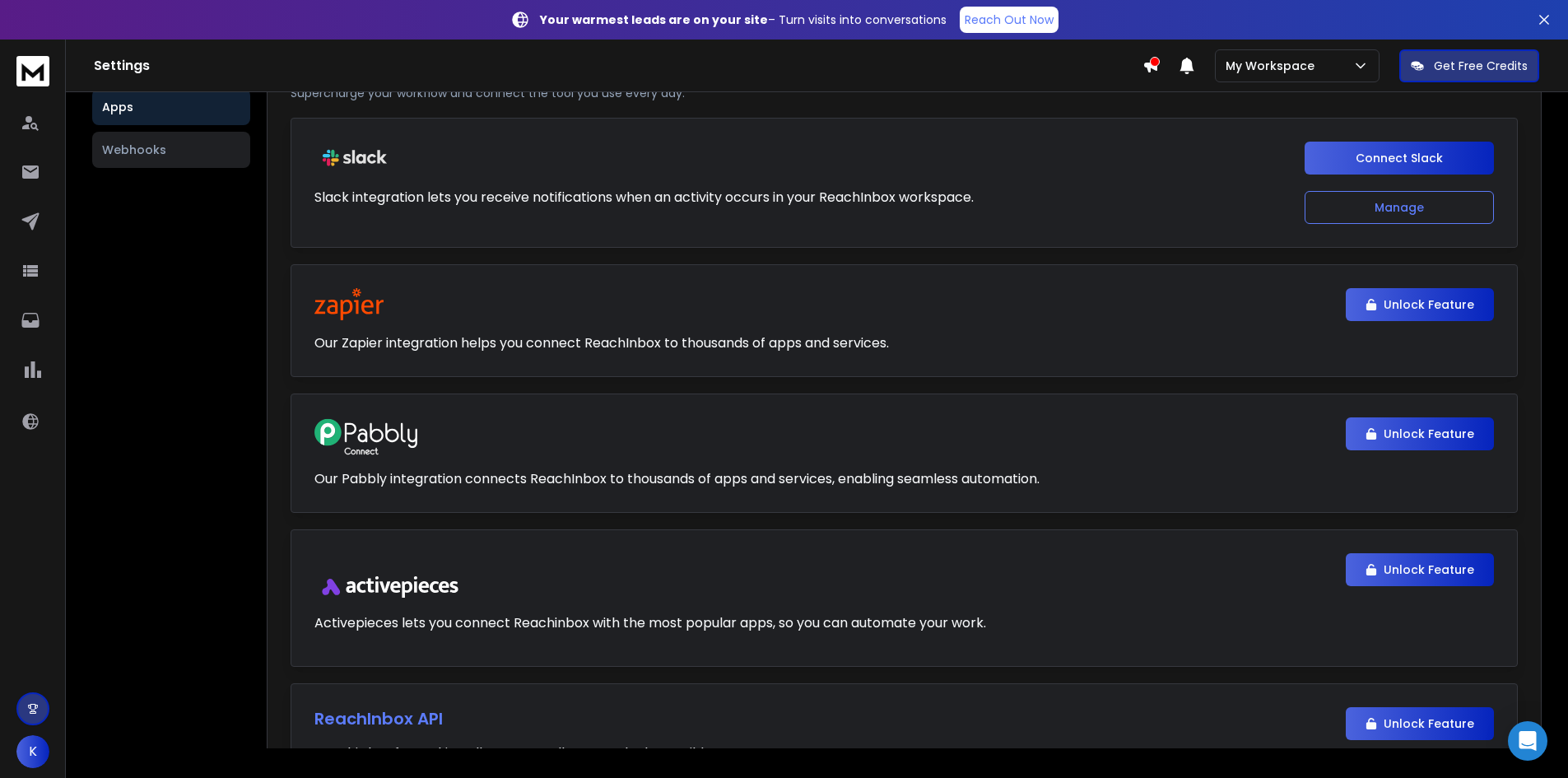
scroll to position [167, 0]
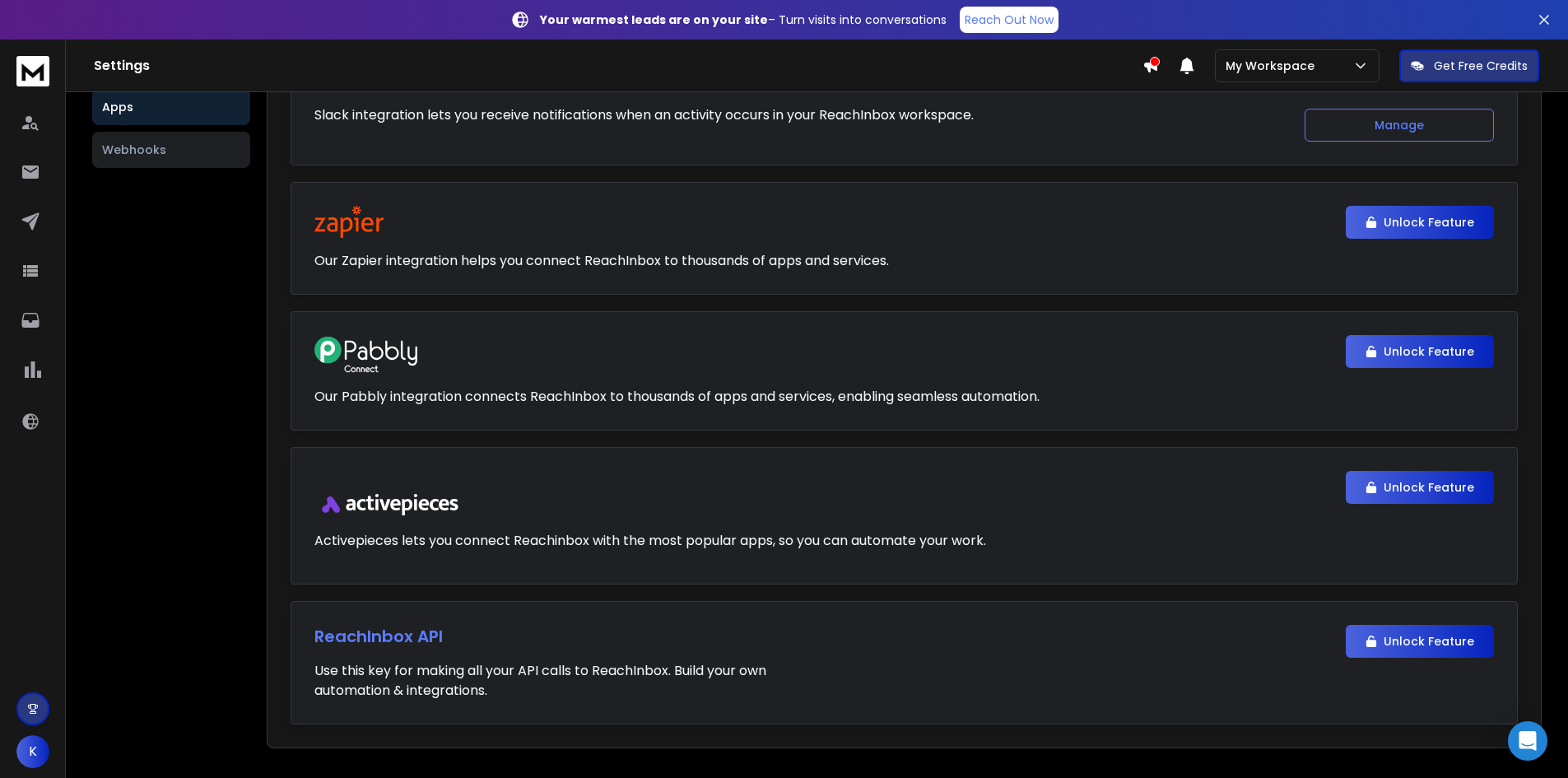
click at [1419, 637] on p "Unlock Feature" at bounding box center [1428, 640] width 90 height 16
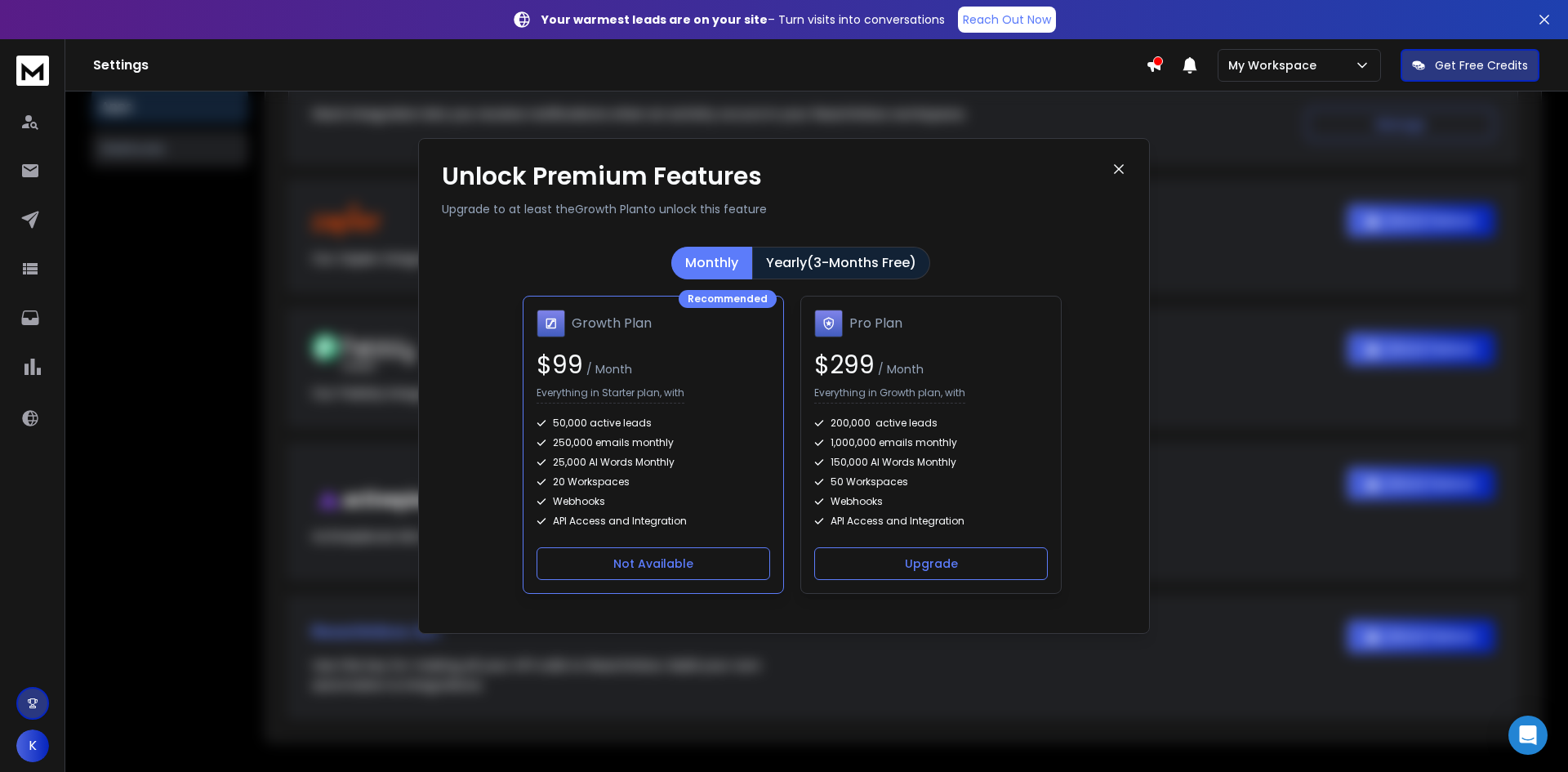
click at [855, 258] on button "Yearly(3-Months Free)" at bounding box center [841, 263] width 178 height 33
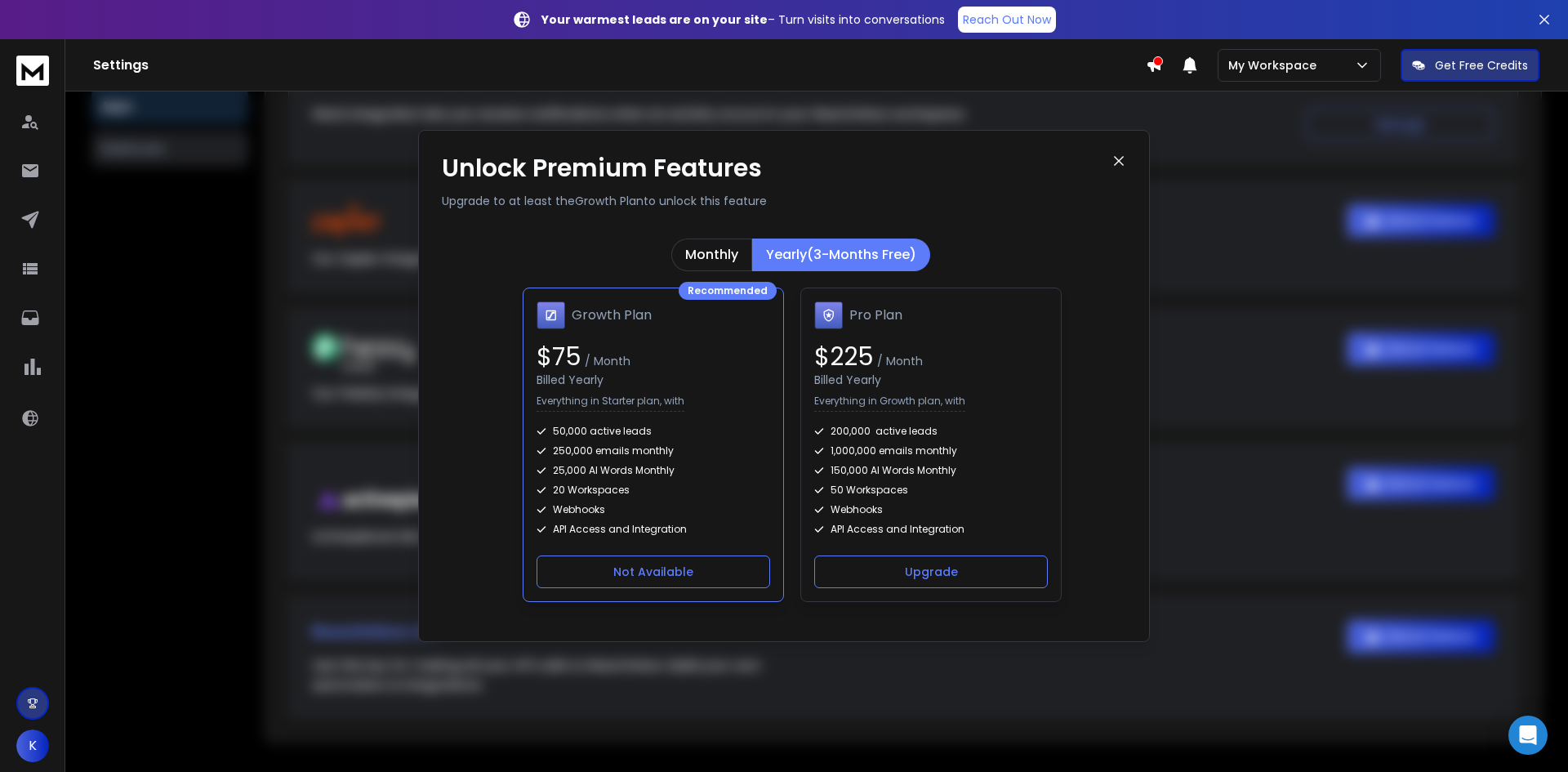
click at [1123, 152] on div "Unlock Premium Features Upgrade to at least the Growth Plan to unlock this feat…" at bounding box center [784, 386] width 732 height 512
click at [1123, 155] on icon at bounding box center [1119, 161] width 15 height 15
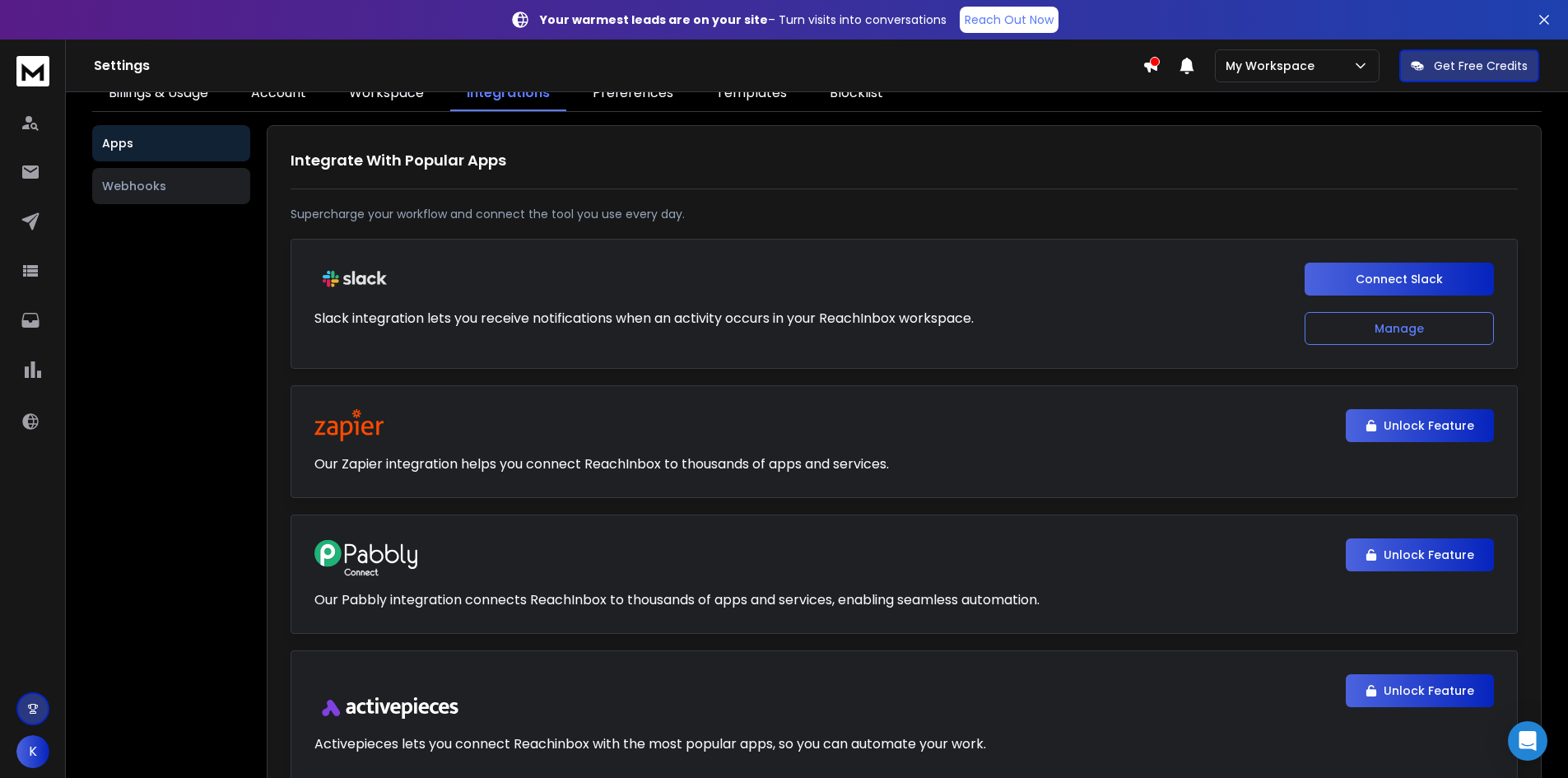
scroll to position [0, 0]
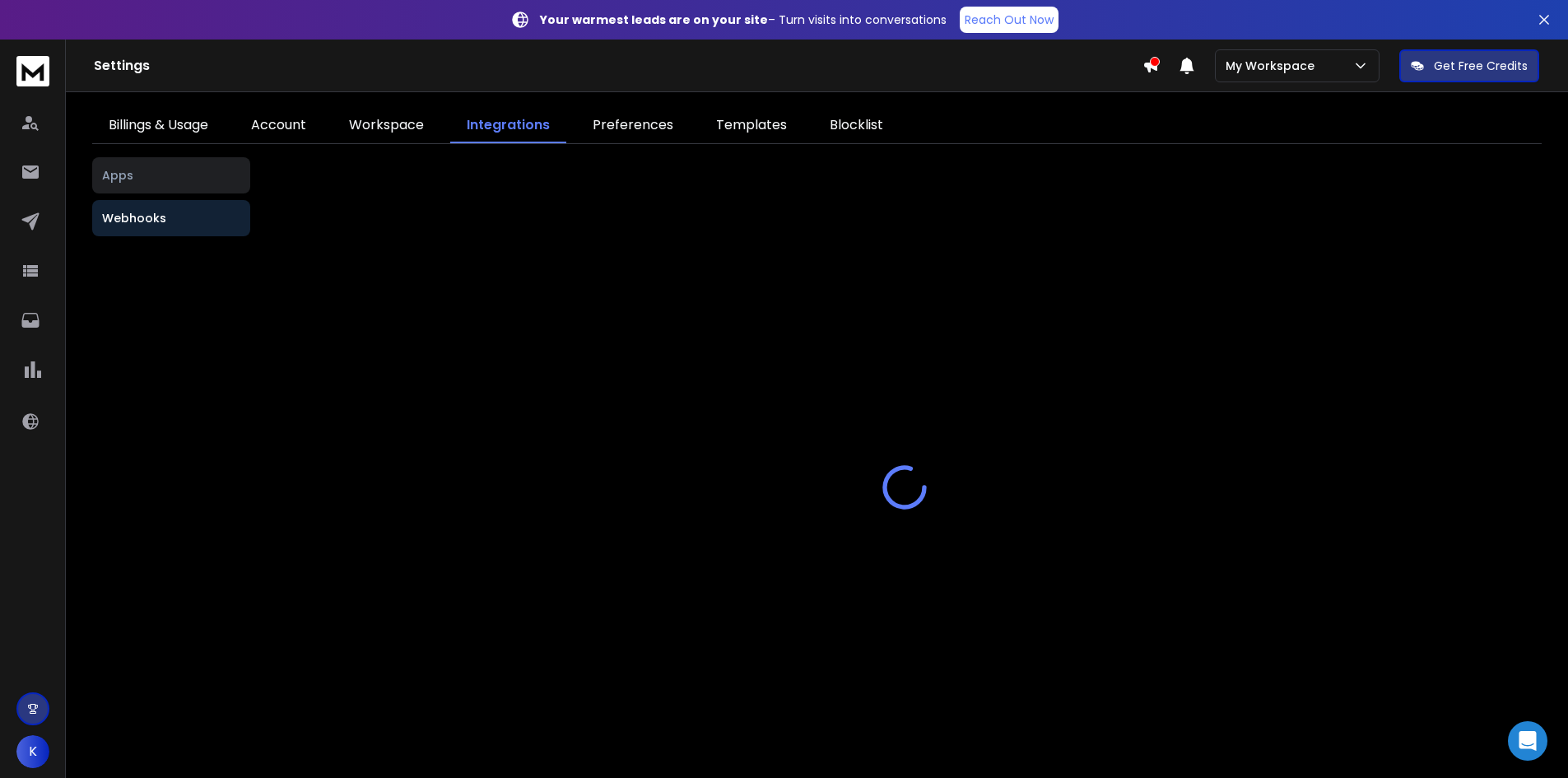
click at [182, 227] on button "Webhooks" at bounding box center [171, 218] width 158 height 36
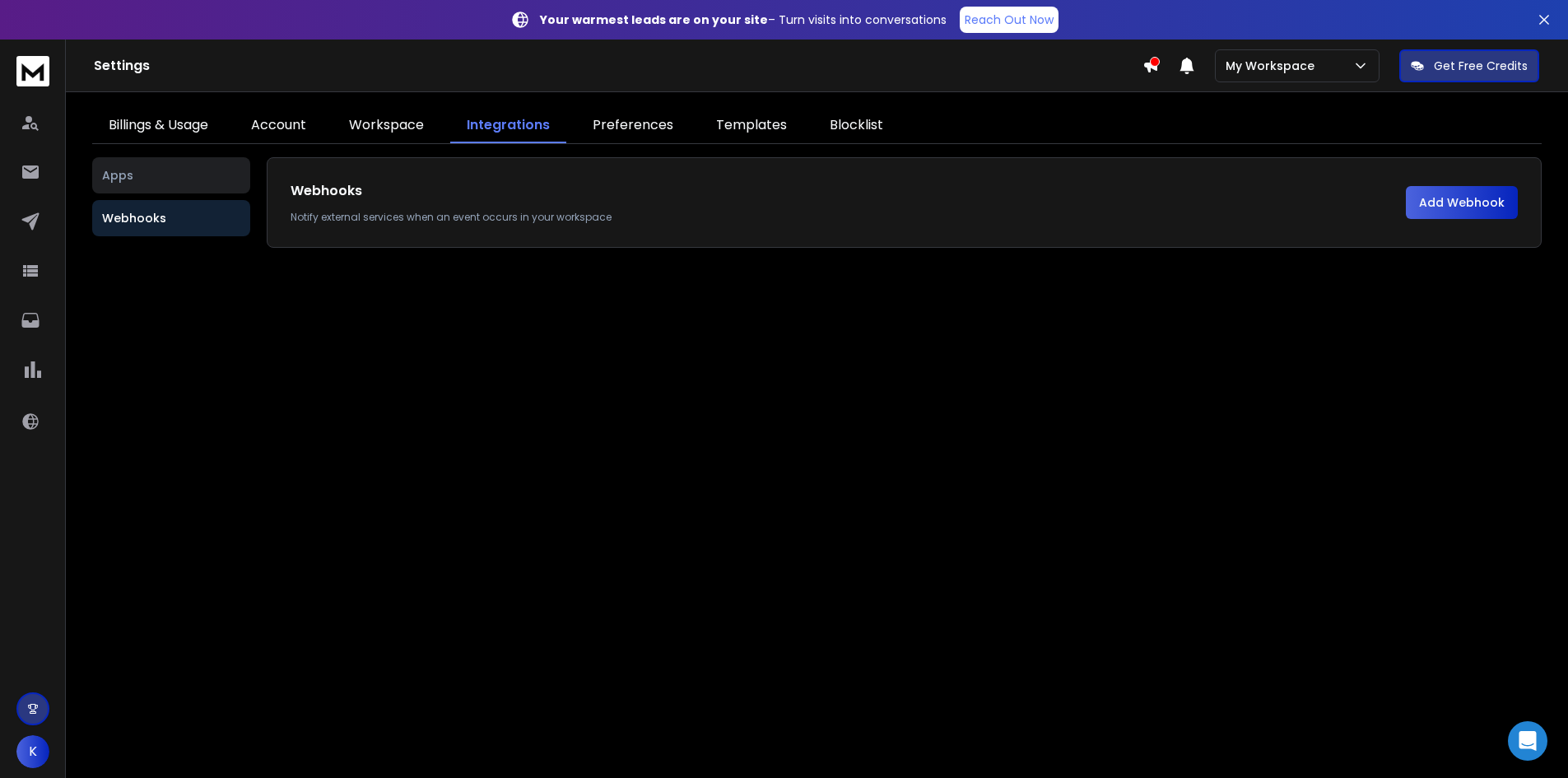
click at [368, 129] on link "Workspace" at bounding box center [386, 126] width 108 height 34
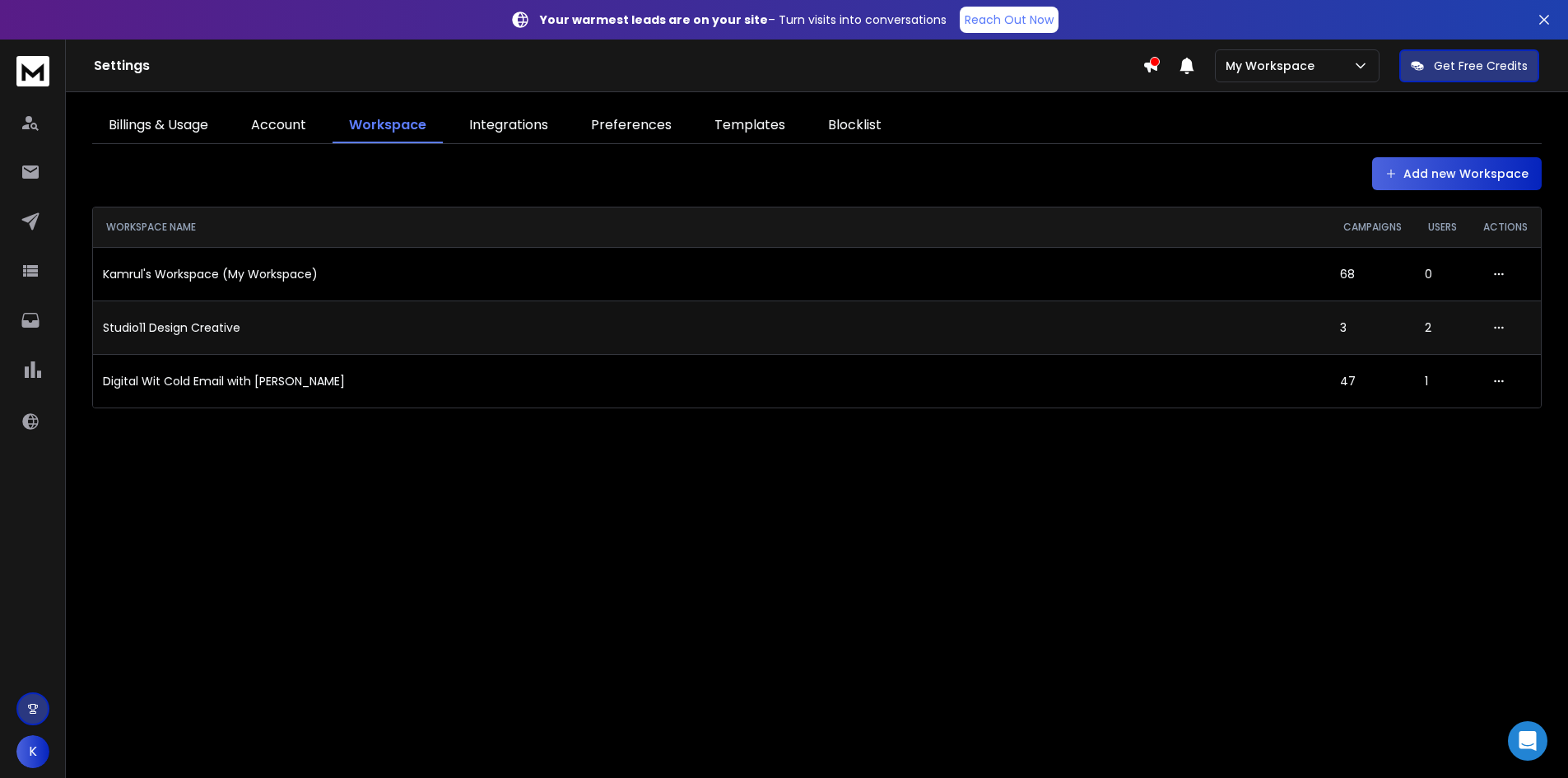
click at [228, 323] on td "Studio11 Design Creative" at bounding box center [712, 327] width 1237 height 53
